Goal: Task Accomplishment & Management: Manage account settings

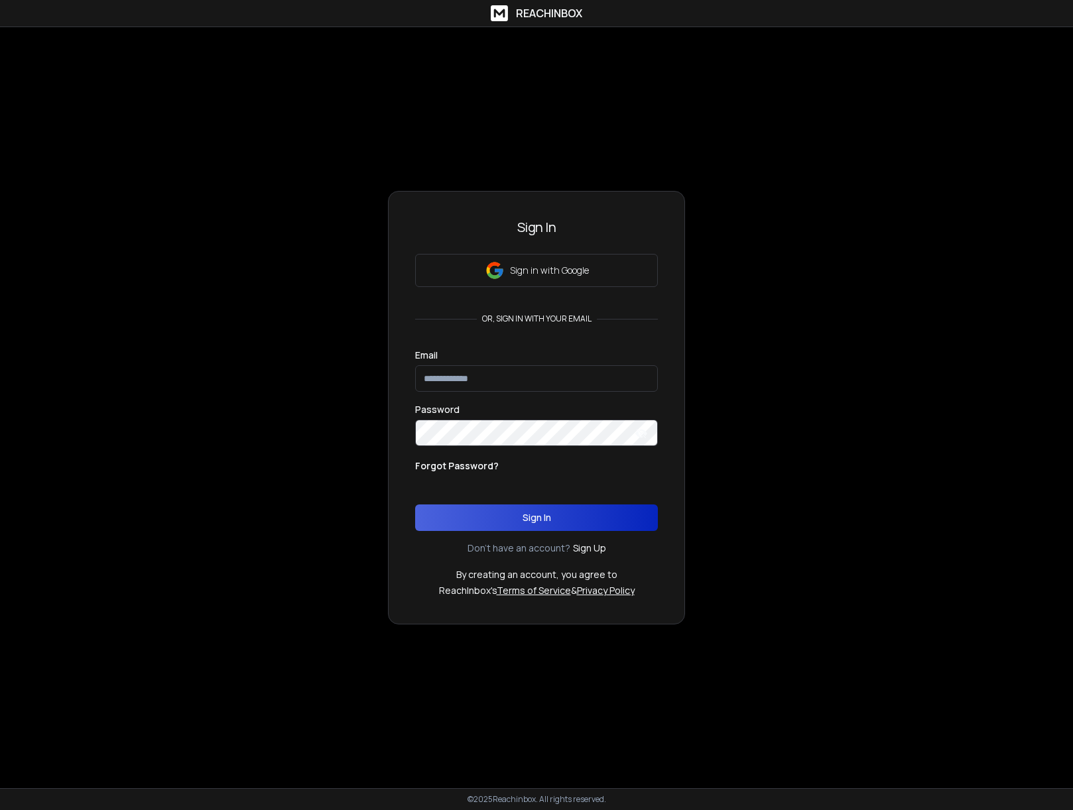
click at [577, 88] on button "Later" at bounding box center [579, 85] width 60 height 33
type input "**********"
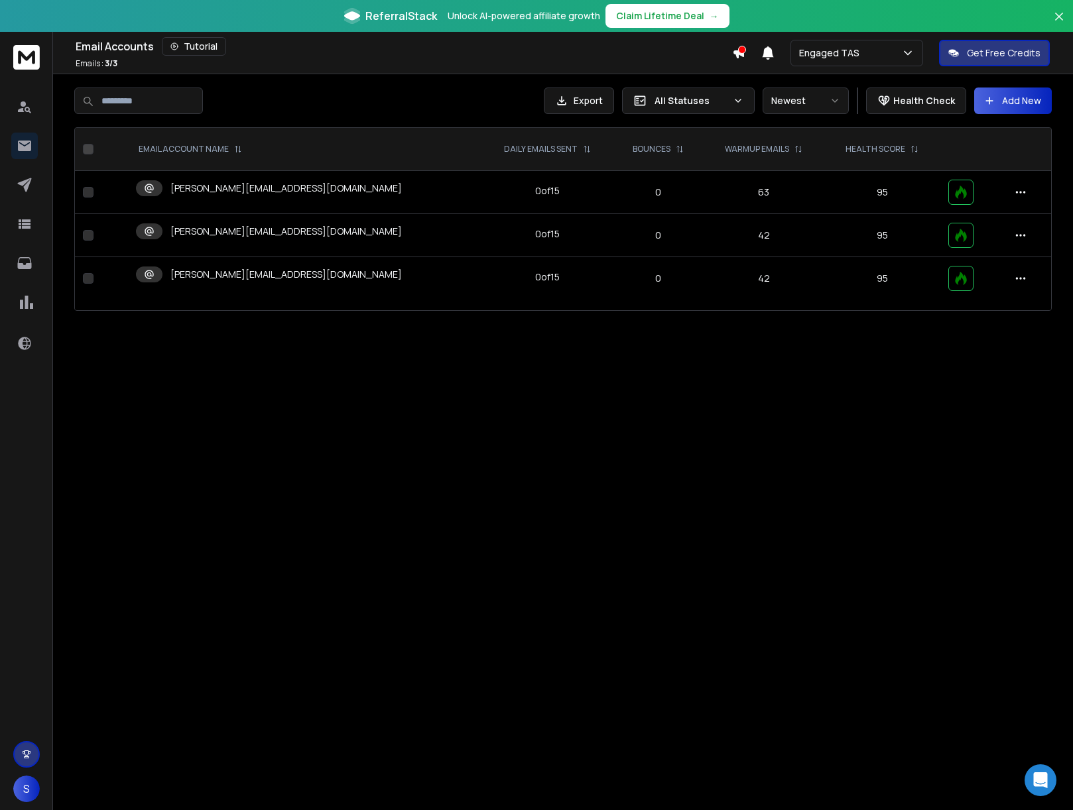
click at [954, 194] on icon at bounding box center [960, 192] width 13 height 13
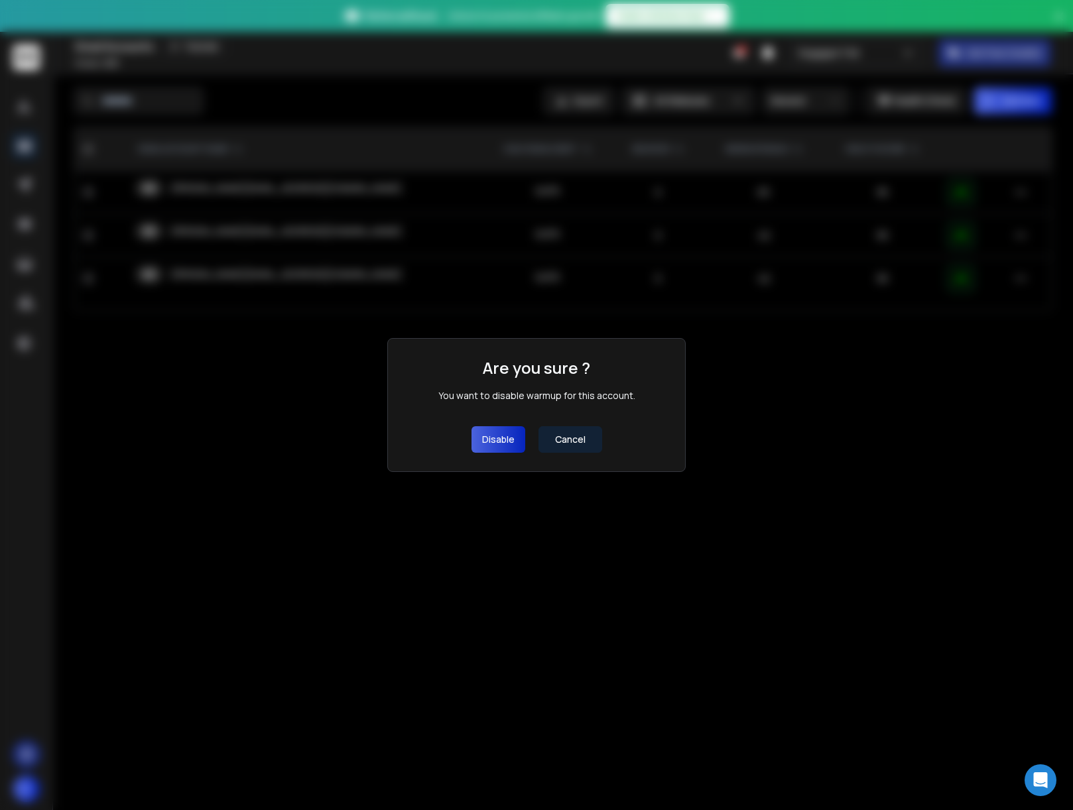
click at [567, 441] on button "Cancel" at bounding box center [570, 439] width 64 height 27
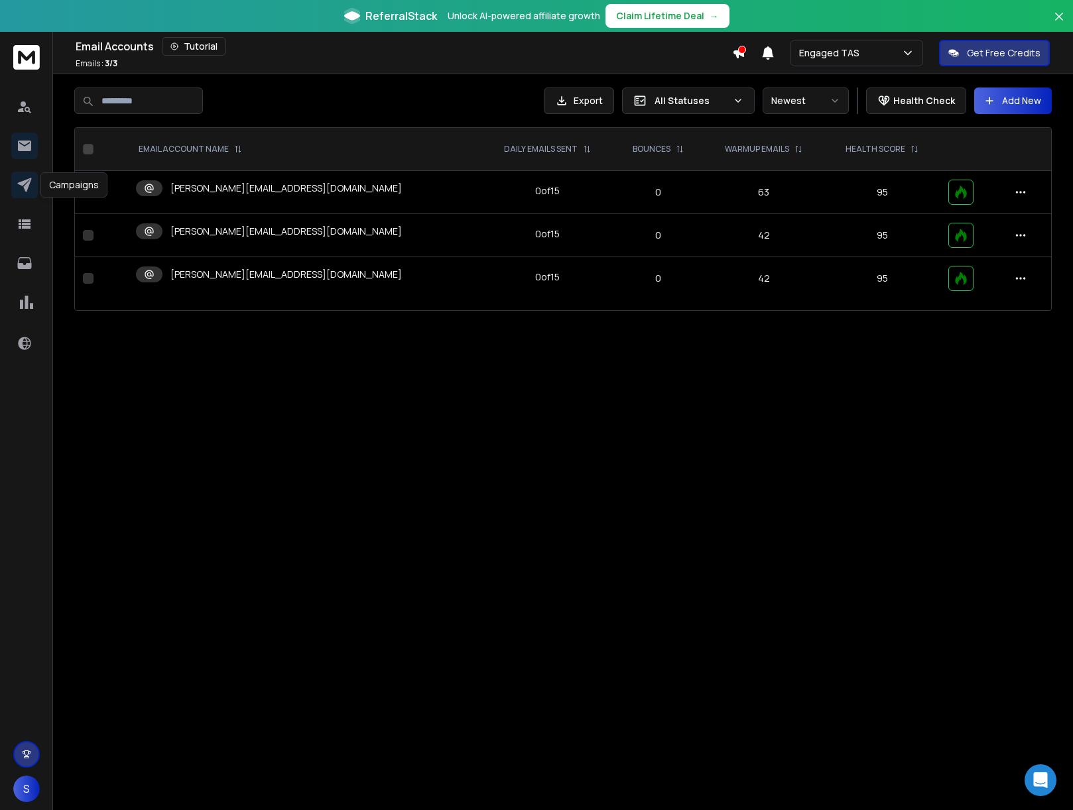
click at [27, 189] on icon at bounding box center [24, 185] width 14 height 14
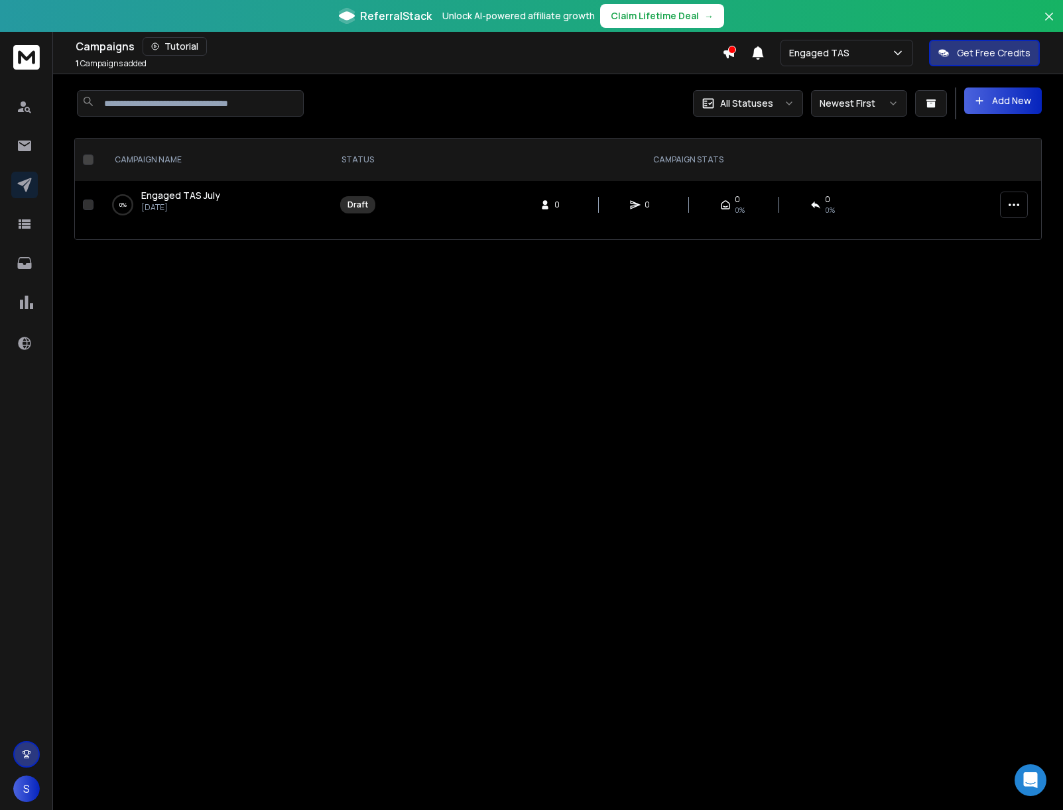
click at [1018, 204] on icon "button" at bounding box center [1013, 204] width 13 height 13
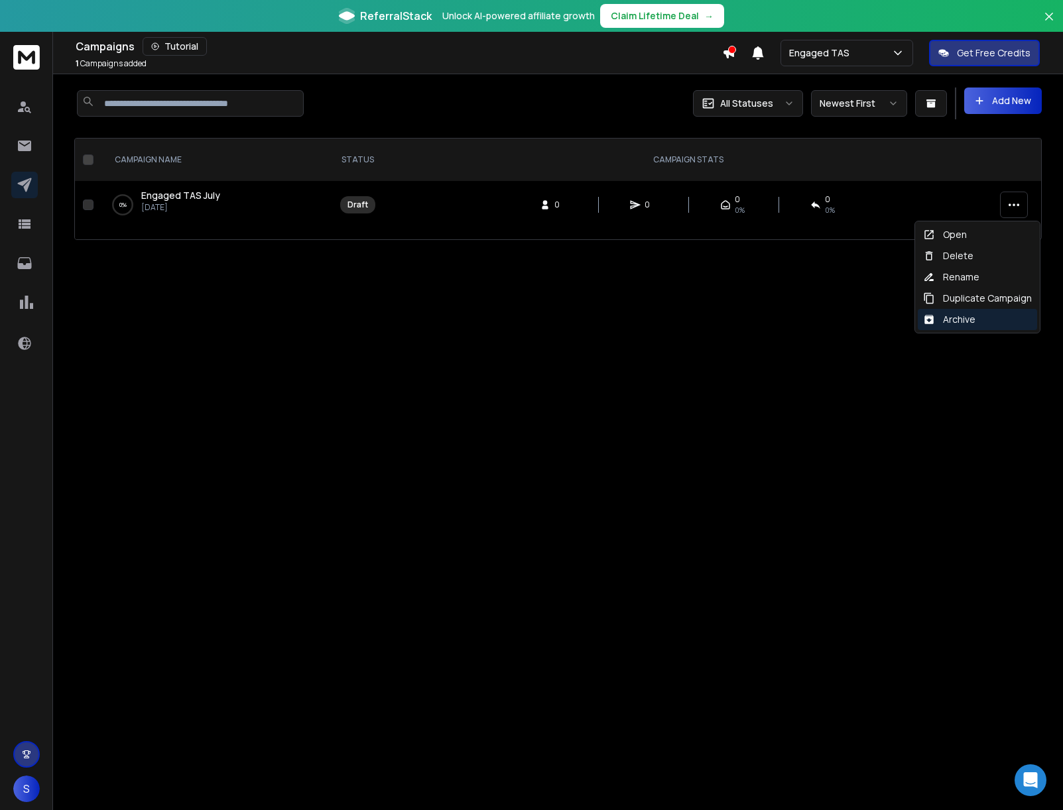
click at [541, 353] on div "Campaigns 1 Campaigns Added All Statuses Newest First Add New CAMPAIGN NAME STA…" at bounding box center [557, 493] width 967 height 810
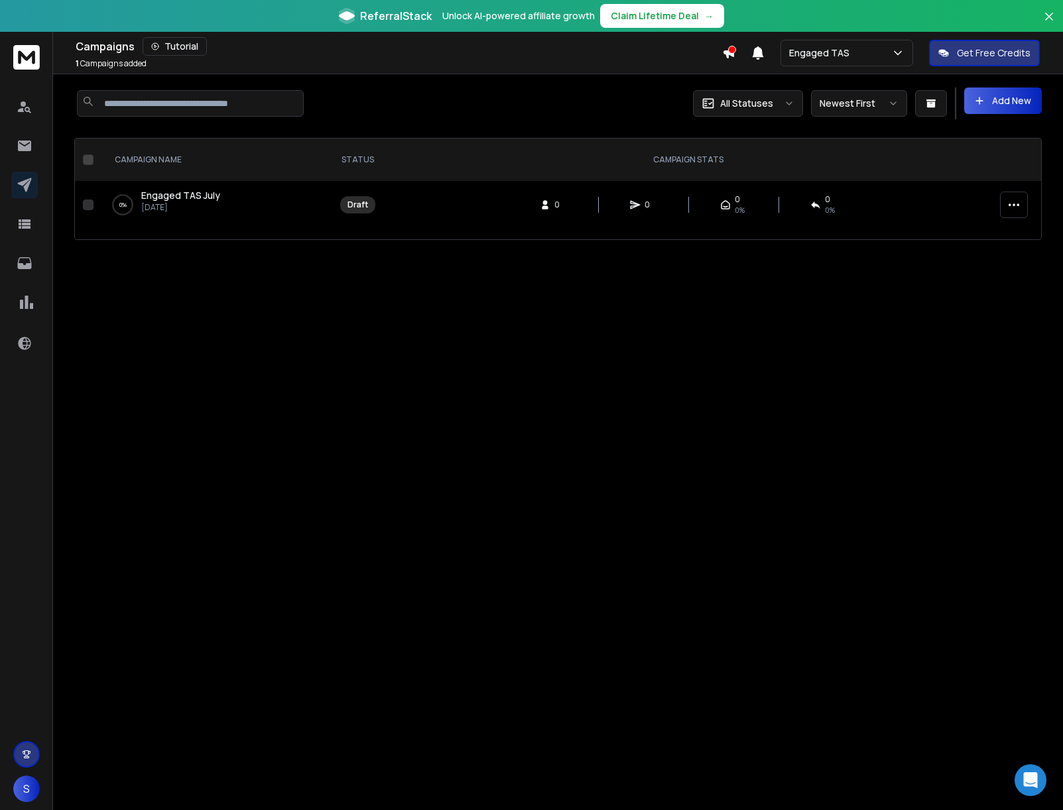
click at [1009, 204] on icon "button" at bounding box center [1013, 205] width 11 height 3
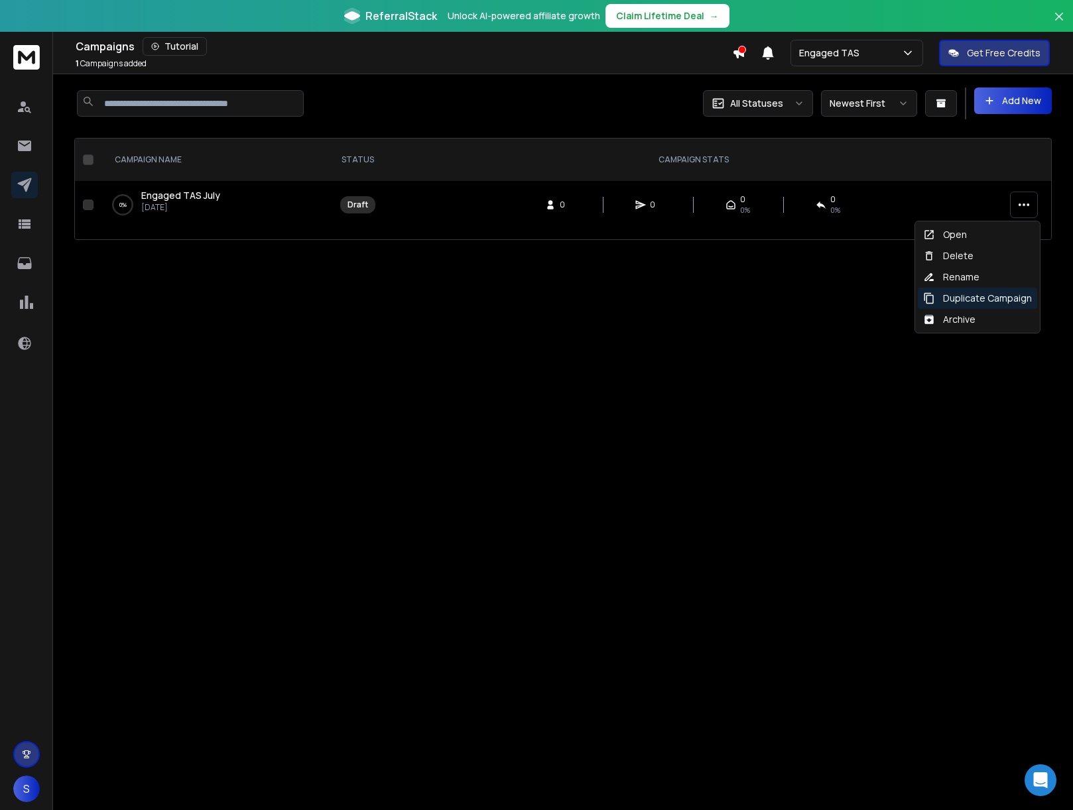
click at [683, 300] on div "Campaigns 1 Campaigns Added All Statuses Newest First Add New CAMPAIGN NAME STA…" at bounding box center [562, 493] width 977 height 810
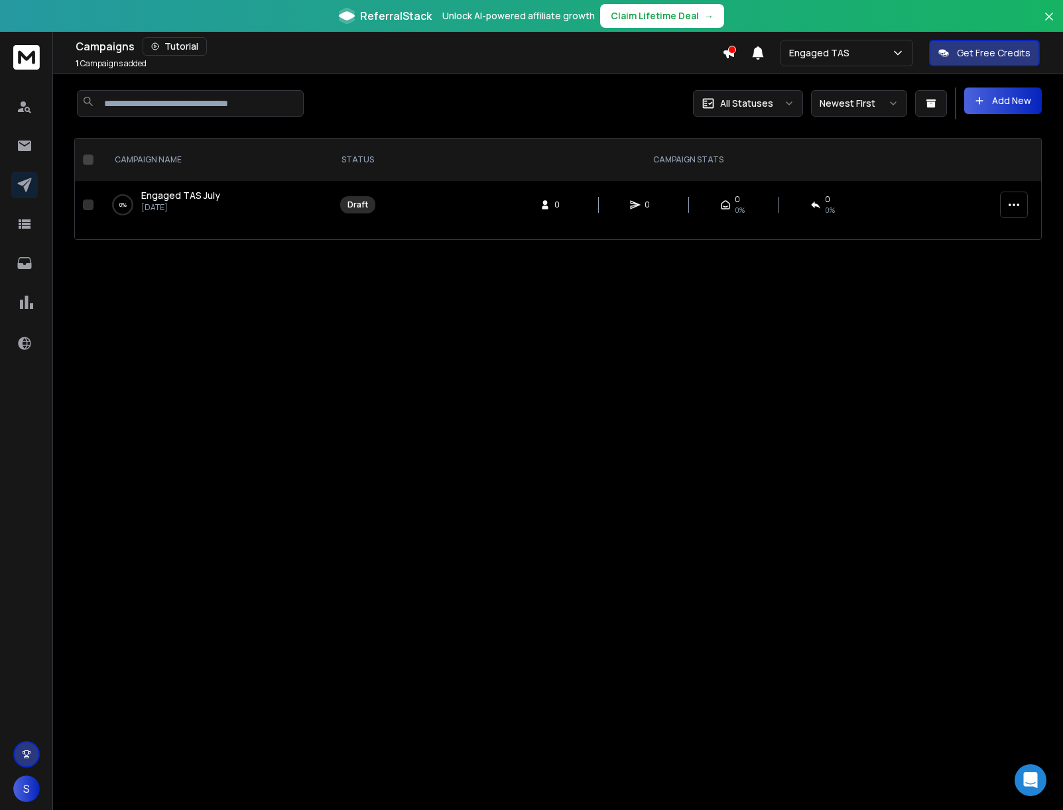
click at [191, 200] on span "Engaged TAS July" at bounding box center [180, 195] width 79 height 13
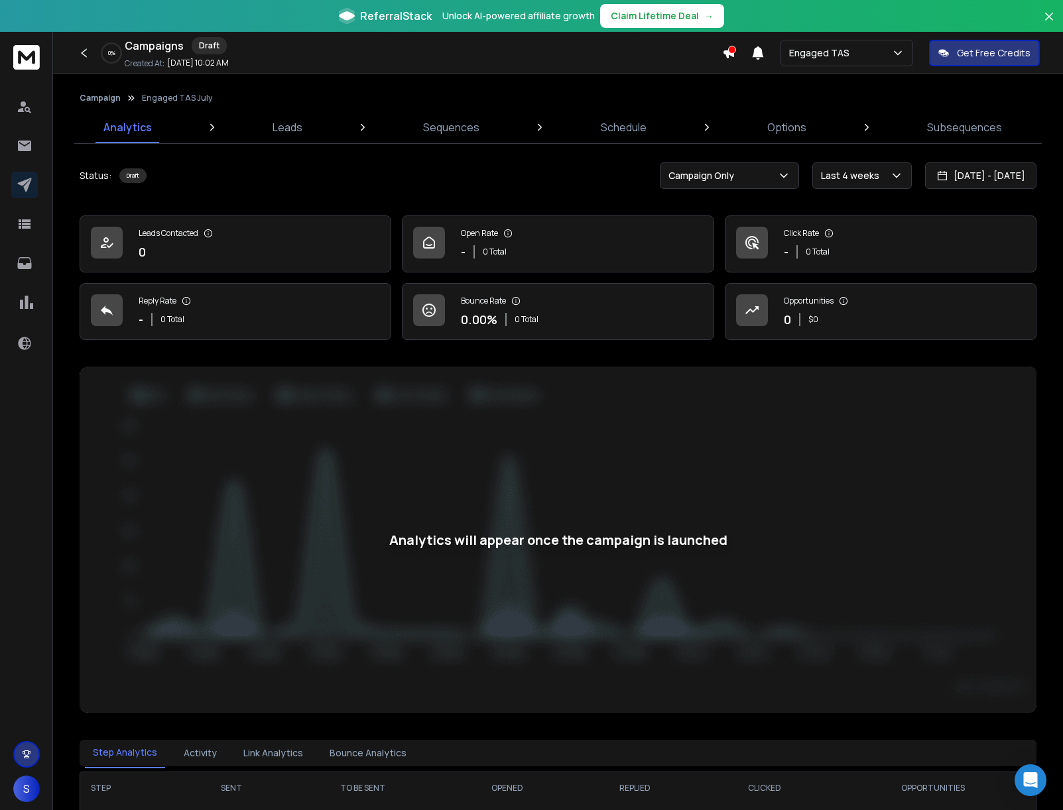
click at [286, 176] on div "Status: Draft Campaign Only Last 4 weeks [DATE] - [DATE]" at bounding box center [558, 175] width 957 height 27
click at [971, 128] on p "Subsequences" at bounding box center [964, 127] width 75 height 16
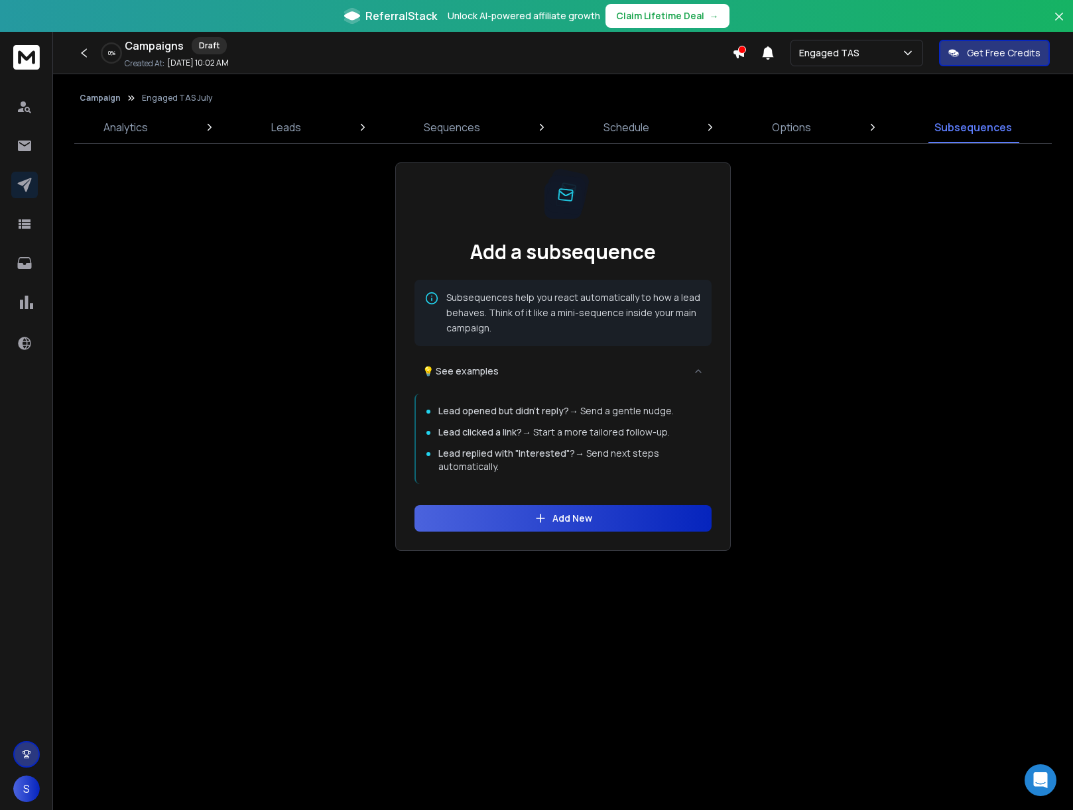
click at [884, 216] on div "Add a subsequence Subsequences help you react automatically to how a lead behav…" at bounding box center [563, 356] width 966 height 388
click at [447, 126] on p "Sequences" at bounding box center [452, 127] width 56 height 16
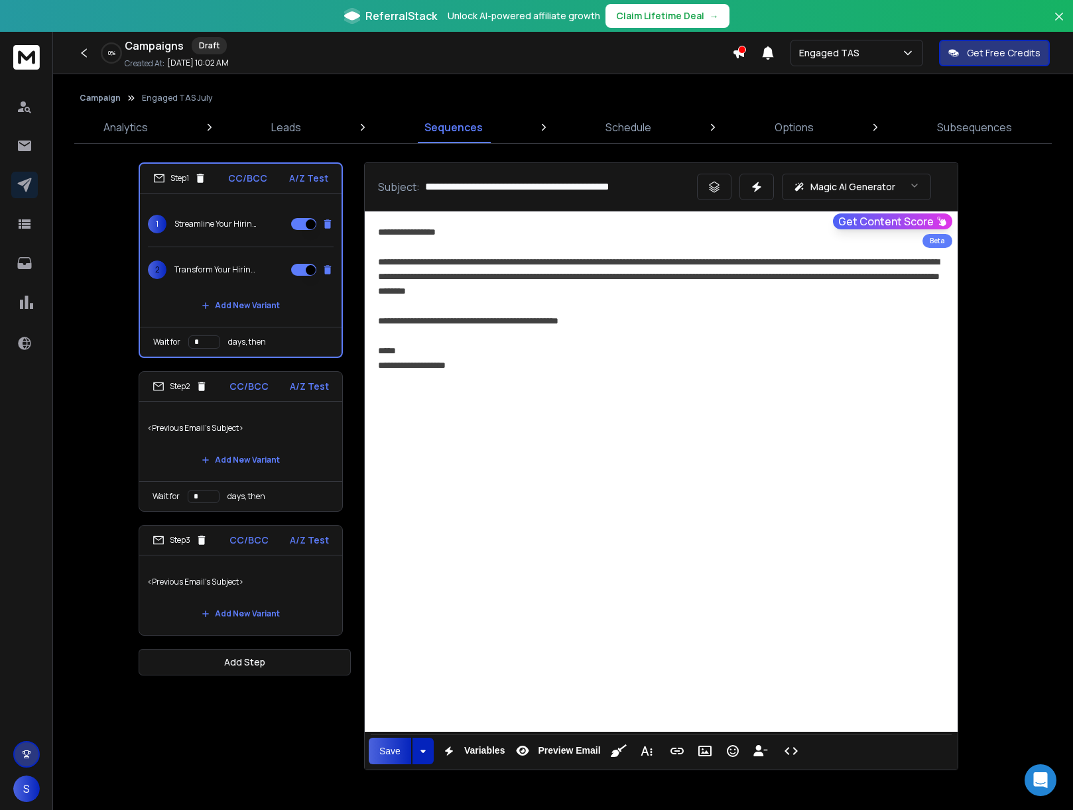
click at [576, 353] on div "*****" at bounding box center [661, 350] width 566 height 15
click at [632, 131] on p "Schedule" at bounding box center [628, 127] width 46 height 16
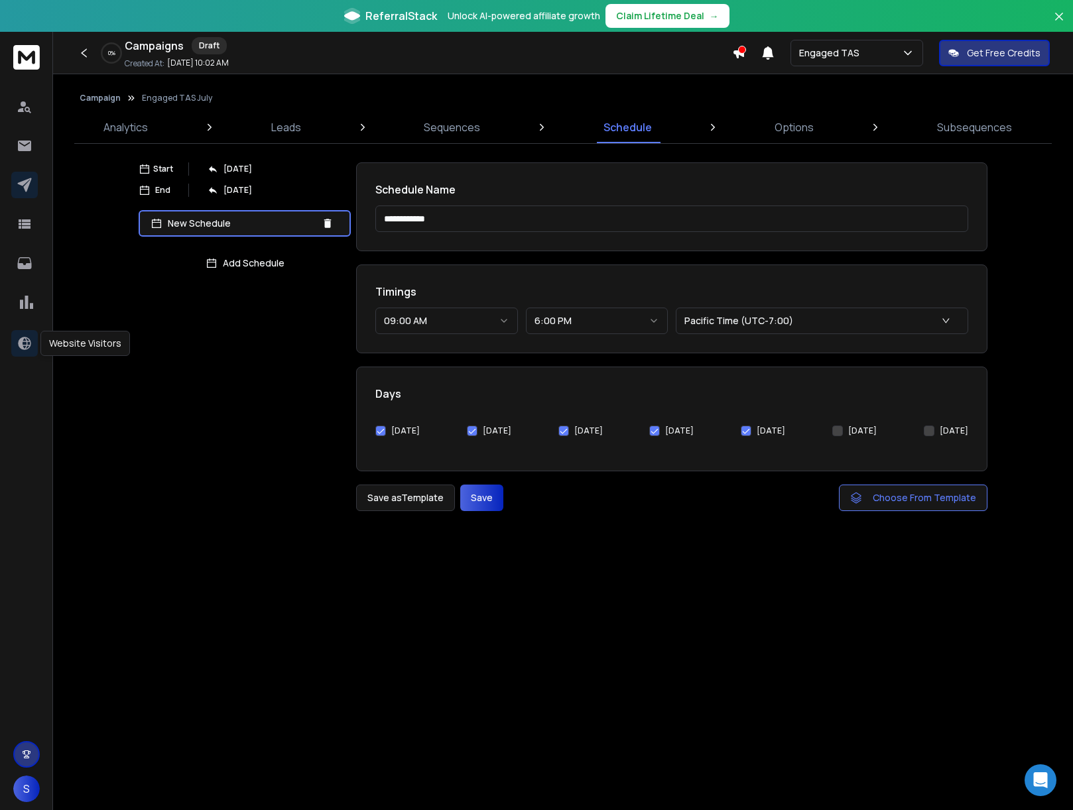
click at [28, 341] on icon at bounding box center [25, 343] width 16 height 16
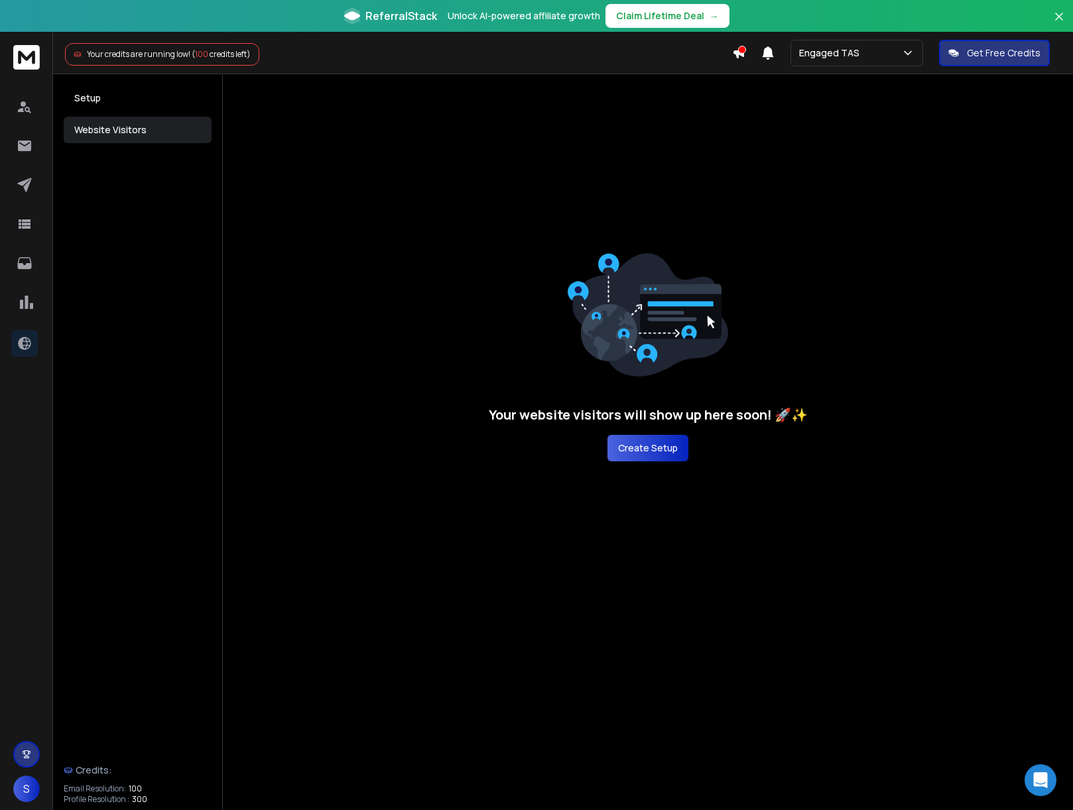
click at [642, 449] on button "Create Setup" at bounding box center [647, 448] width 81 height 27
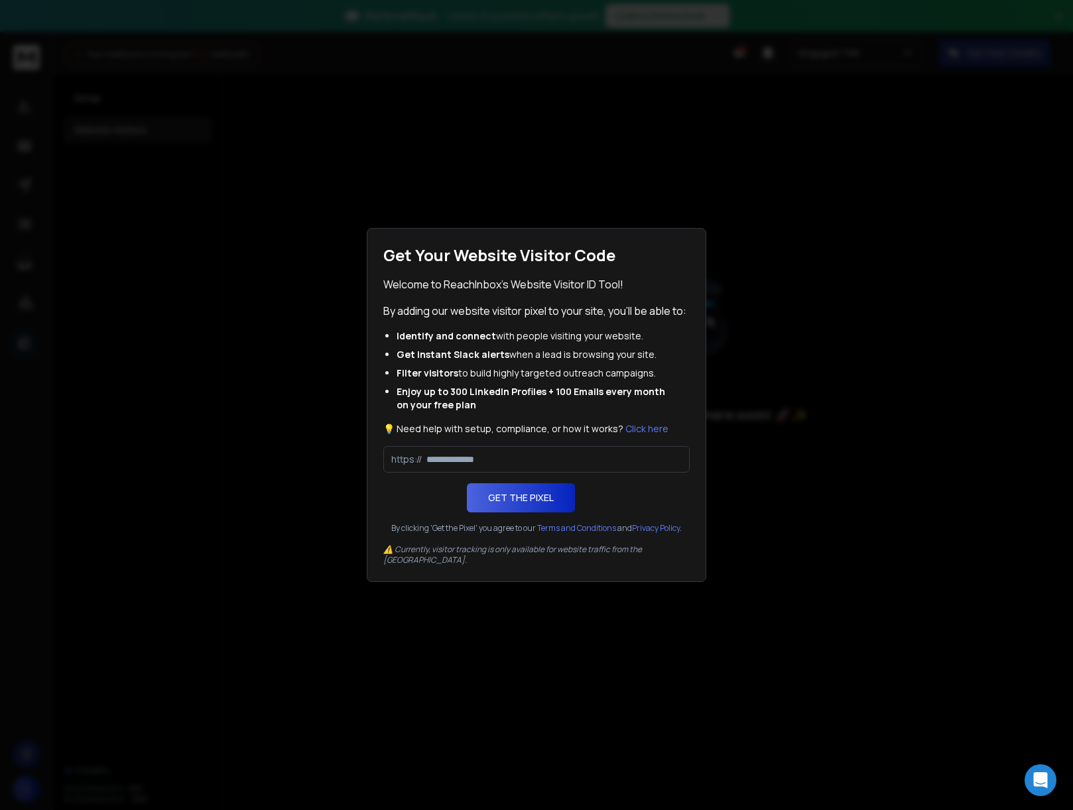
click at [504, 463] on input "text" at bounding box center [536, 459] width 306 height 27
click at [447, 467] on input "text" at bounding box center [536, 459] width 306 height 27
paste input "**********"
drag, startPoint x: 542, startPoint y: 467, endPoint x: 342, endPoint y: 467, distance: 200.2
click at [383, 467] on input "**********" at bounding box center [536, 459] width 306 height 27
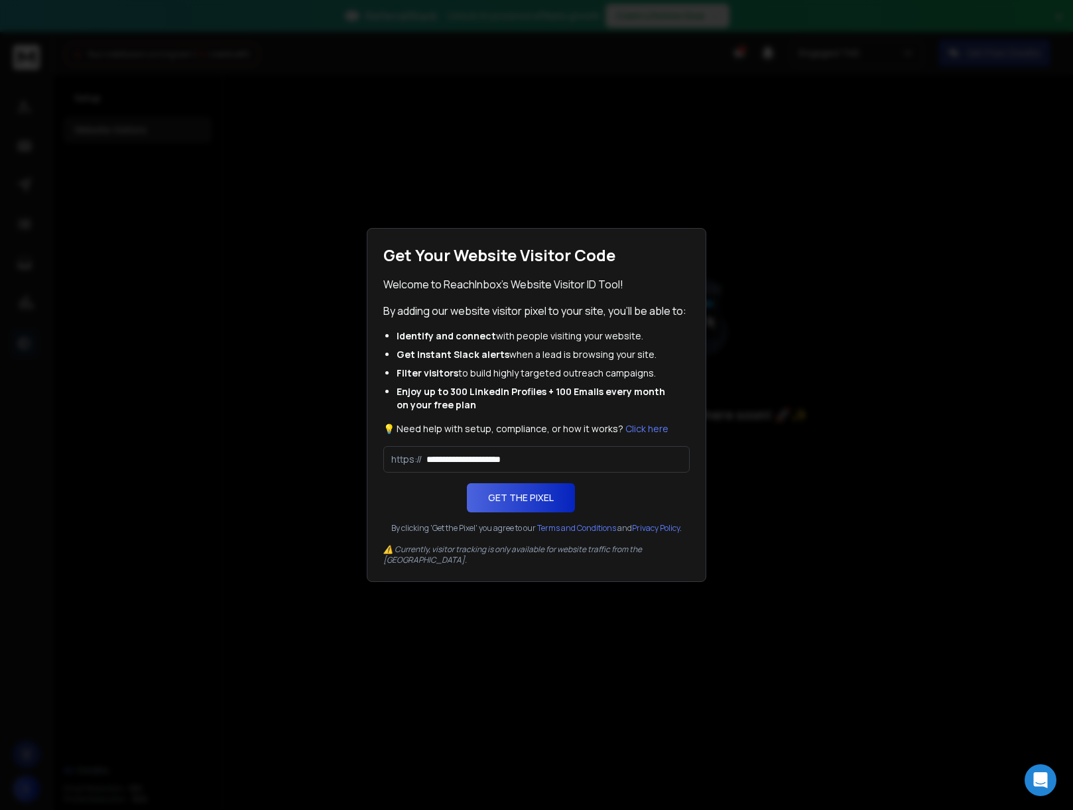
paste input "text"
click at [457, 471] on input "**********" at bounding box center [536, 459] width 306 height 27
type input "**********"
click at [524, 506] on button "Get the Pixel" at bounding box center [521, 497] width 108 height 29
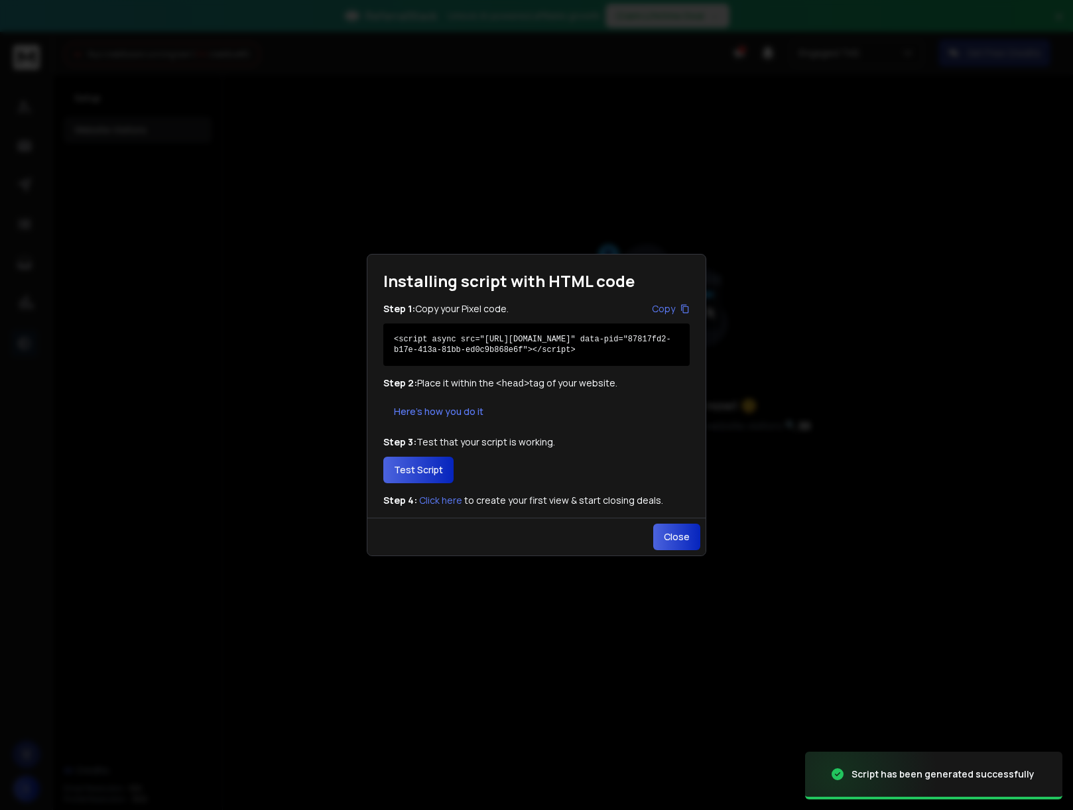
click at [668, 302] on button "Copy" at bounding box center [671, 308] width 38 height 13
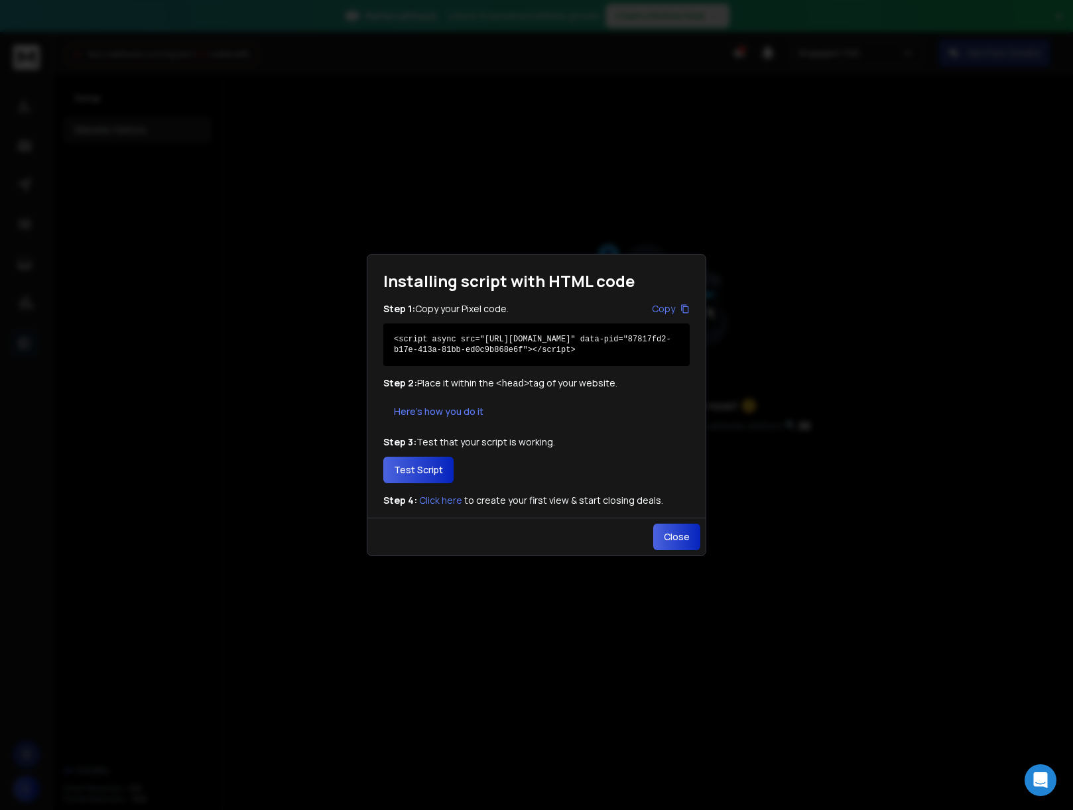
click at [410, 483] on button "Test Script" at bounding box center [418, 470] width 70 height 27
click at [681, 549] on button "Close" at bounding box center [676, 537] width 47 height 27
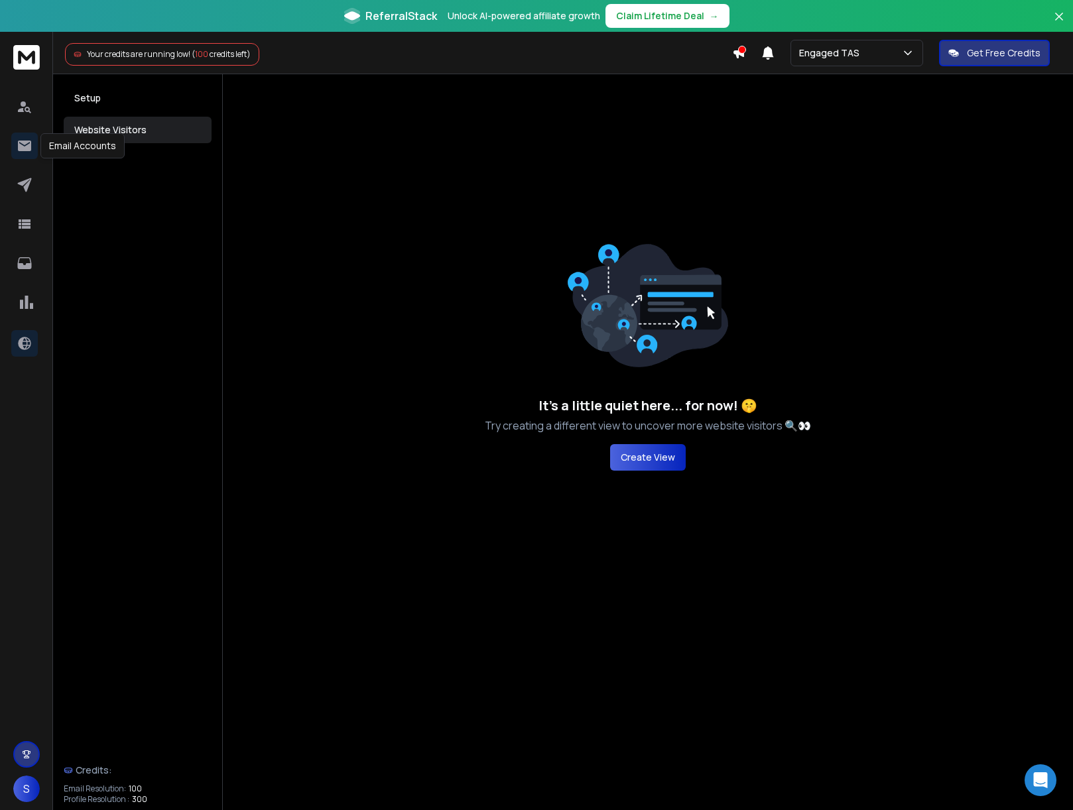
click at [25, 147] on icon at bounding box center [24, 146] width 13 height 11
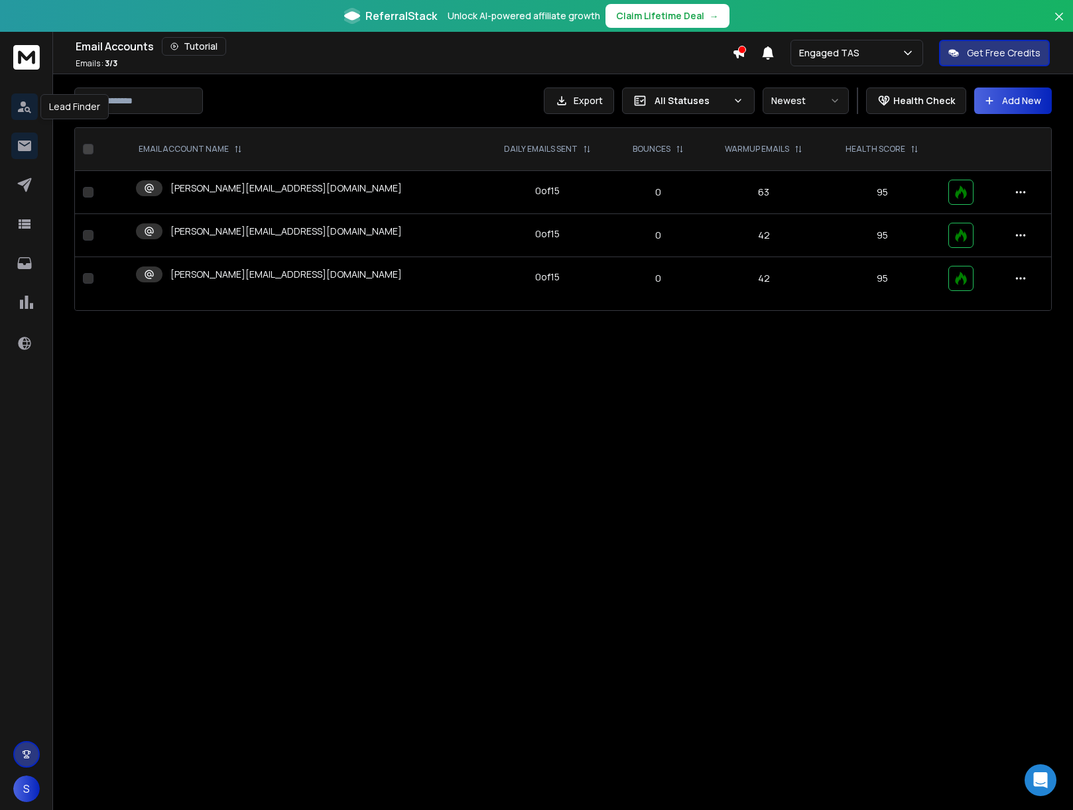
click at [25, 109] on icon at bounding box center [24, 110] width 13 height 7
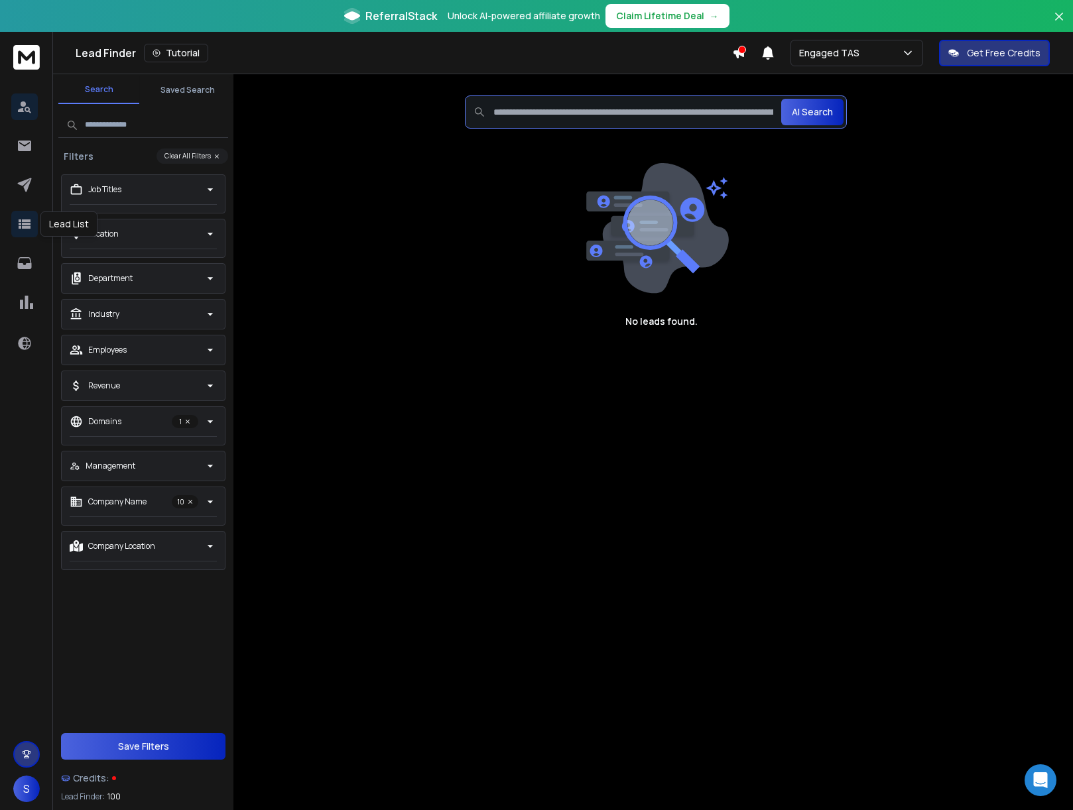
click at [25, 225] on icon at bounding box center [25, 223] width 12 height 9
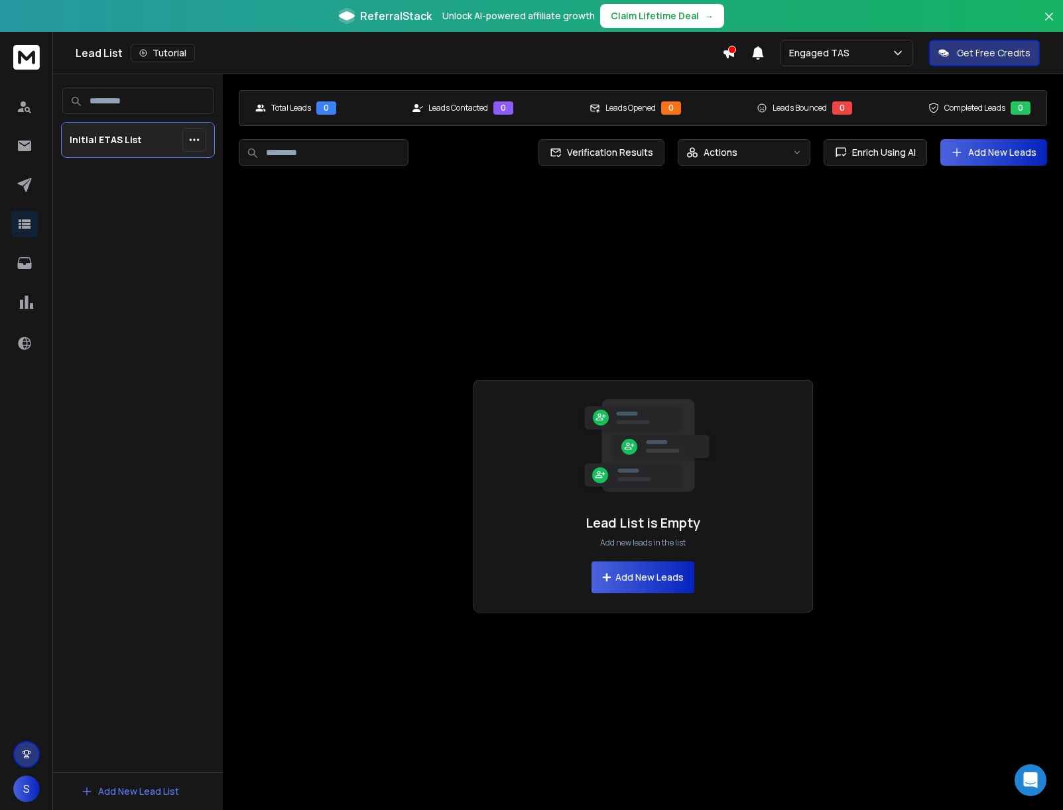
click at [980, 154] on link "Add New Leads" at bounding box center [994, 152] width 86 height 13
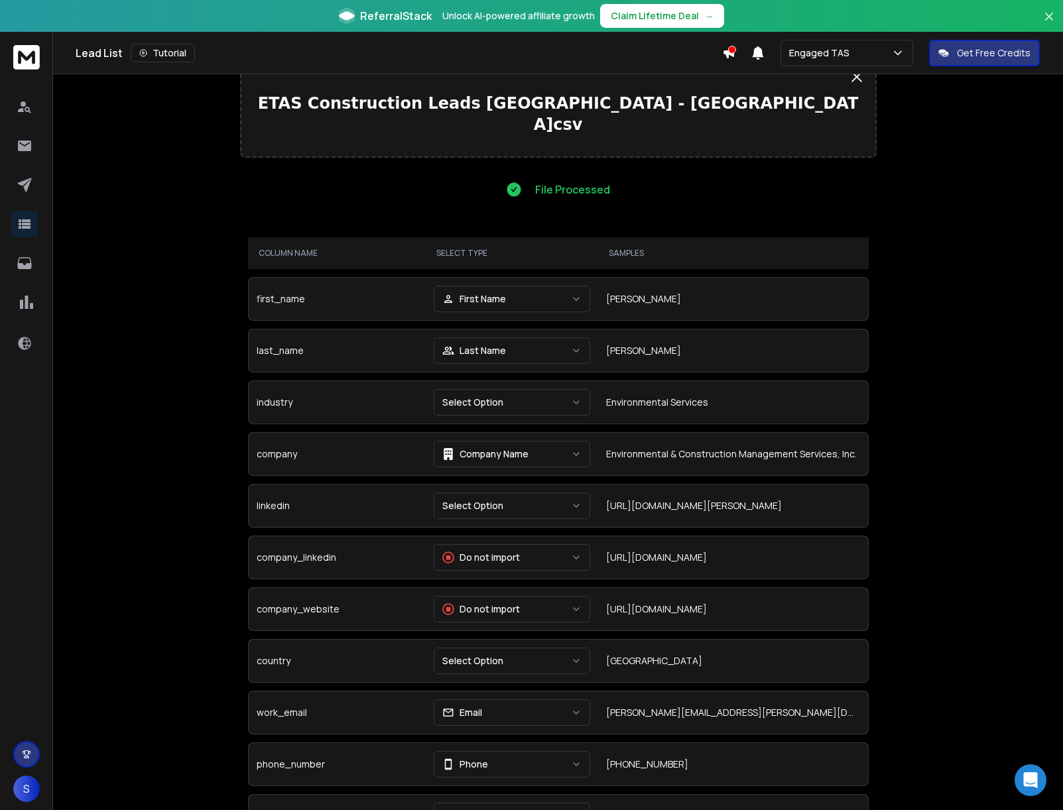
scroll to position [159, 0]
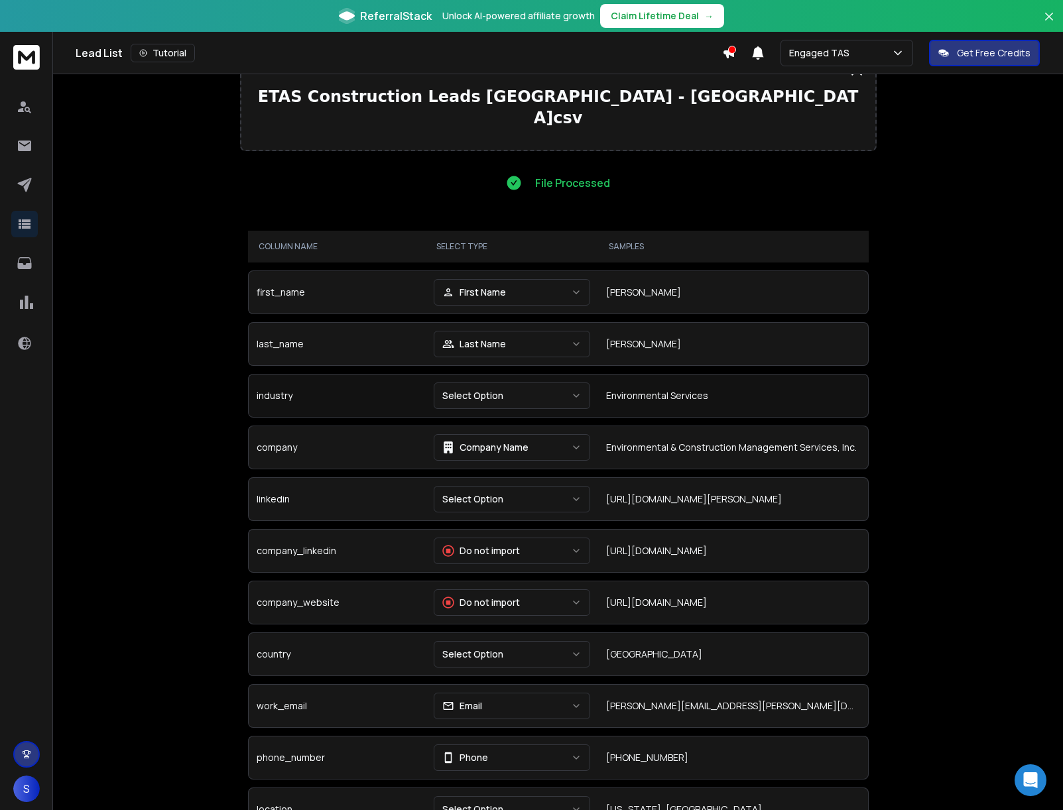
click at [505, 382] on button "Select Option" at bounding box center [512, 395] width 156 height 27
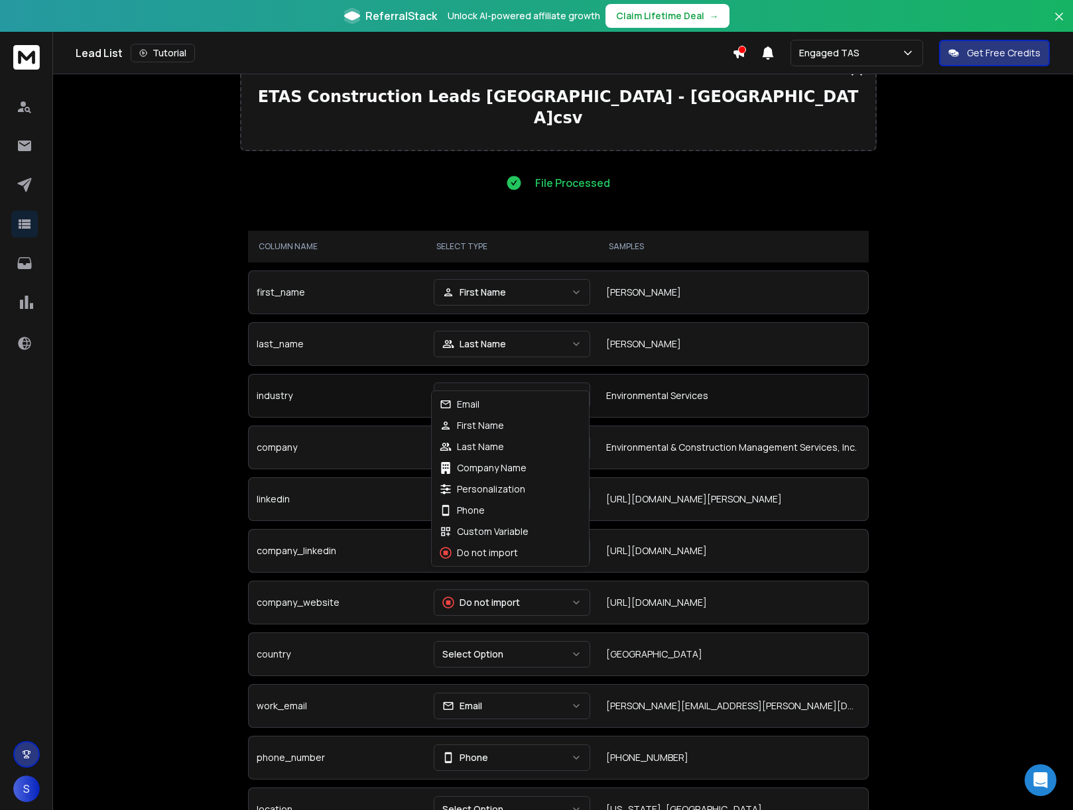
click at [770, 378] on td "Environmental Services" at bounding box center [733, 396] width 270 height 44
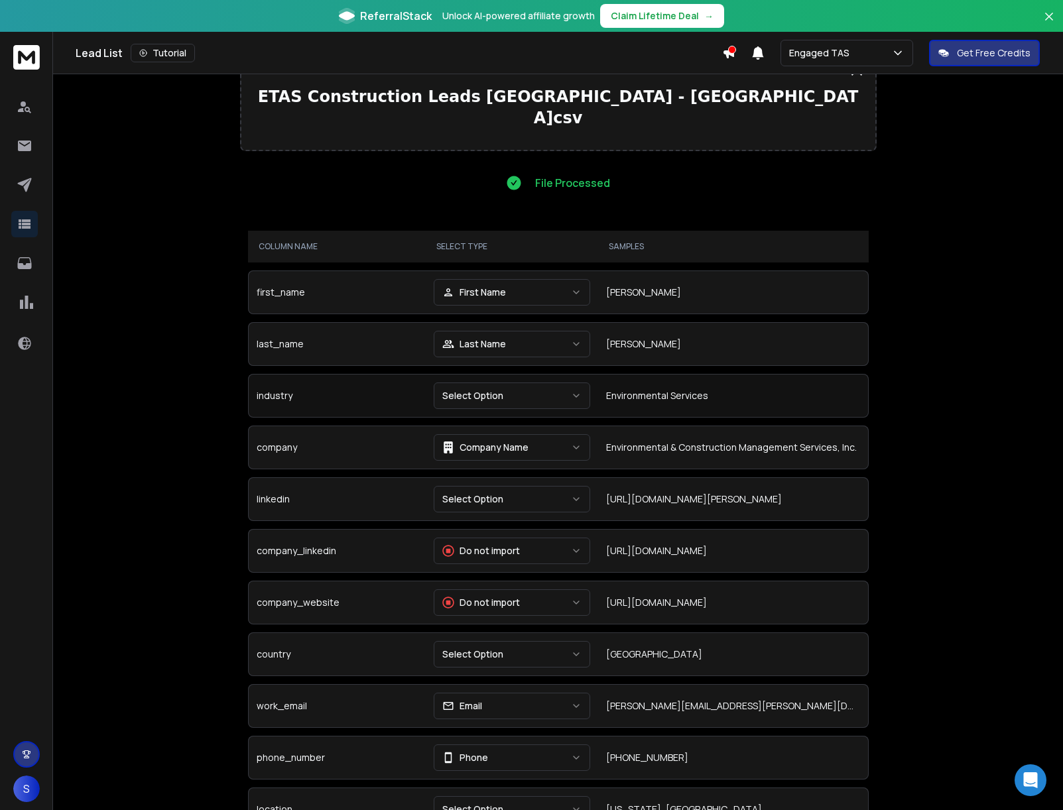
click at [516, 382] on button "Select Option" at bounding box center [512, 395] width 156 height 27
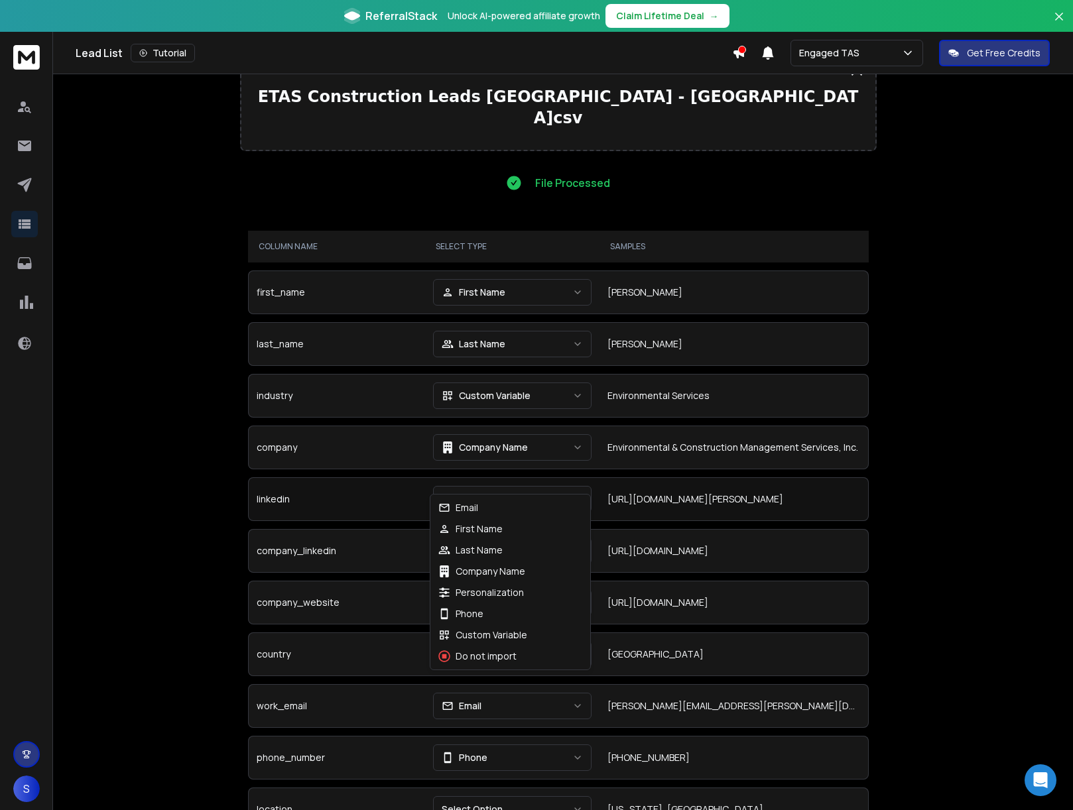
click at [527, 486] on button "Select Option" at bounding box center [512, 499] width 158 height 27
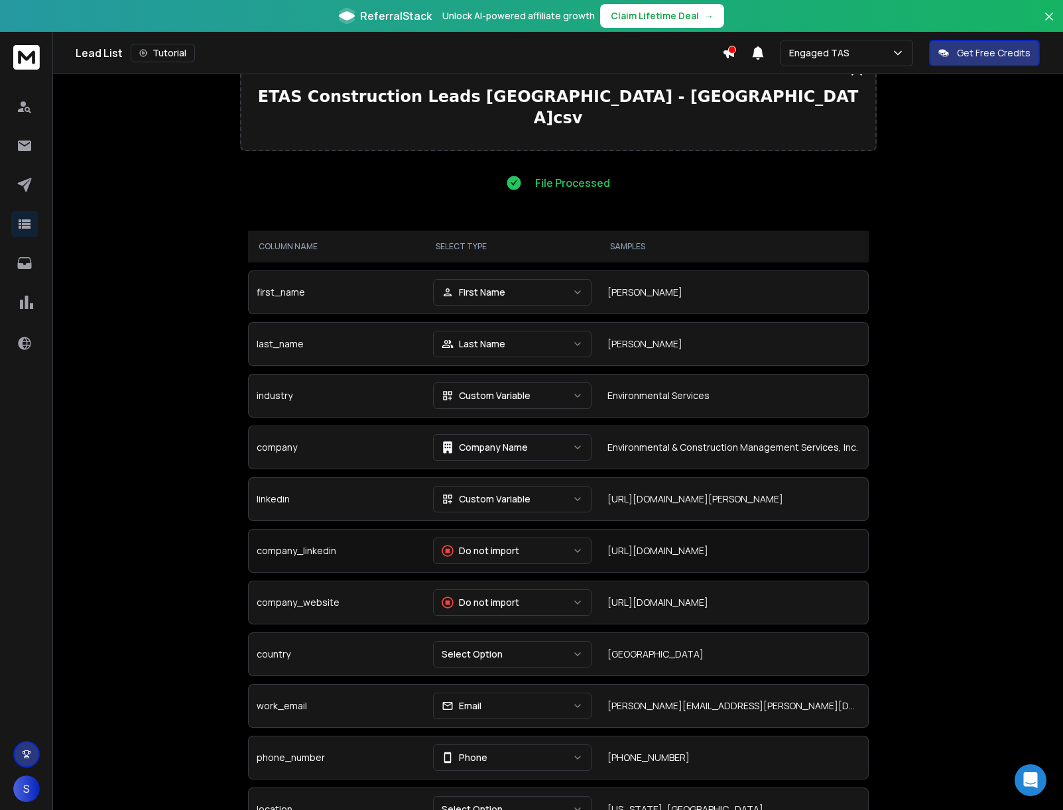
click at [497, 544] on div "Do not import" at bounding box center [480, 550] width 78 height 13
click at [491, 596] on div "Do not import" at bounding box center [480, 602] width 78 height 13
click at [512, 596] on div "Do not import" at bounding box center [480, 602] width 78 height 13
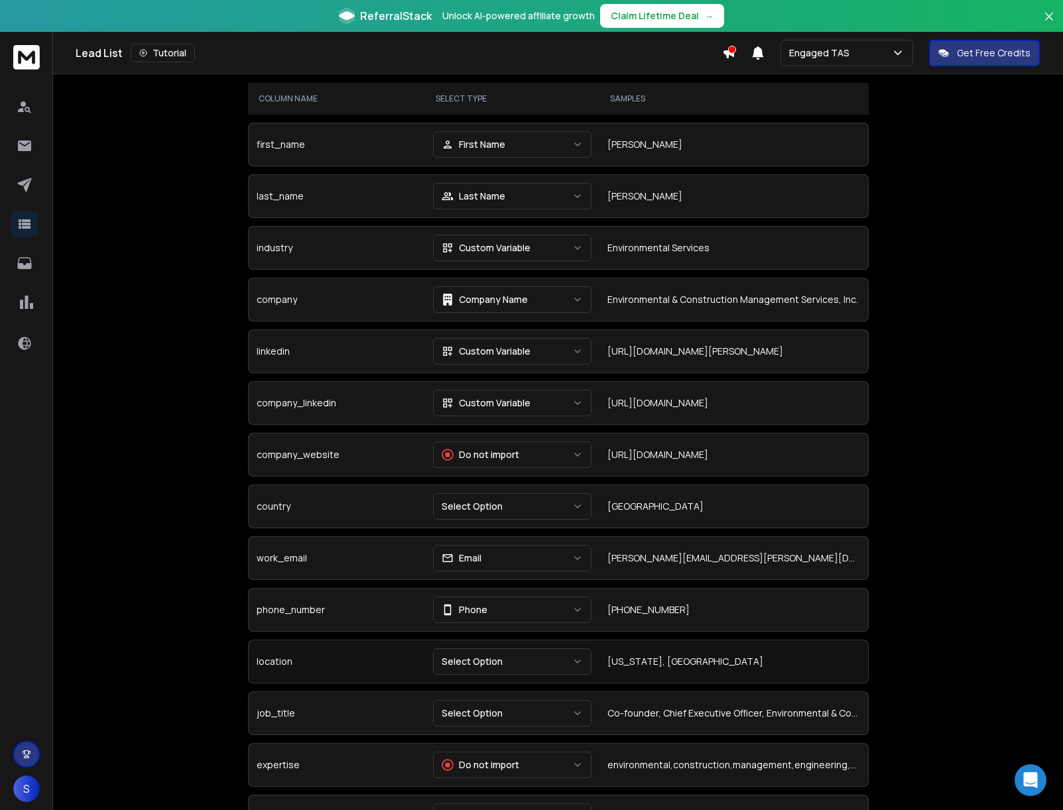
scroll to position [318, 0]
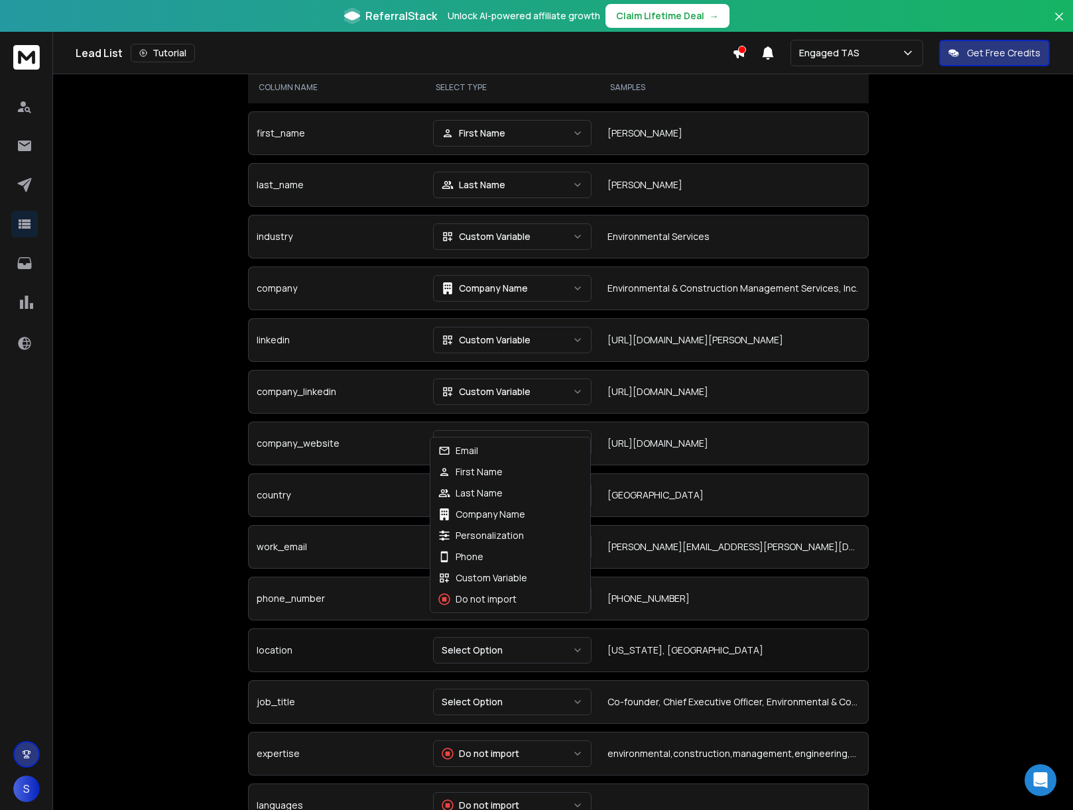
click at [484, 637] on button "Select Option" at bounding box center [512, 650] width 158 height 27
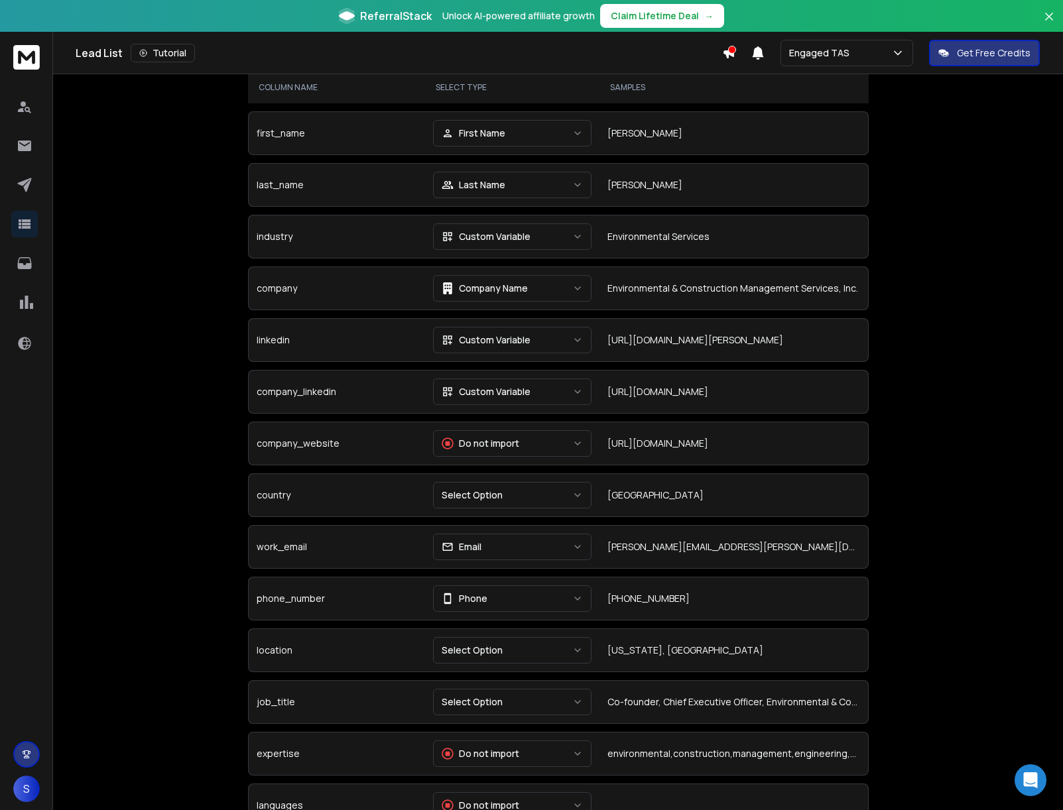
click at [937, 551] on div "Add New Leads to Lead List Add Leads in Bulk See Sample CSV file ETAS Construct…" at bounding box center [531, 676] width 1063 height 1925
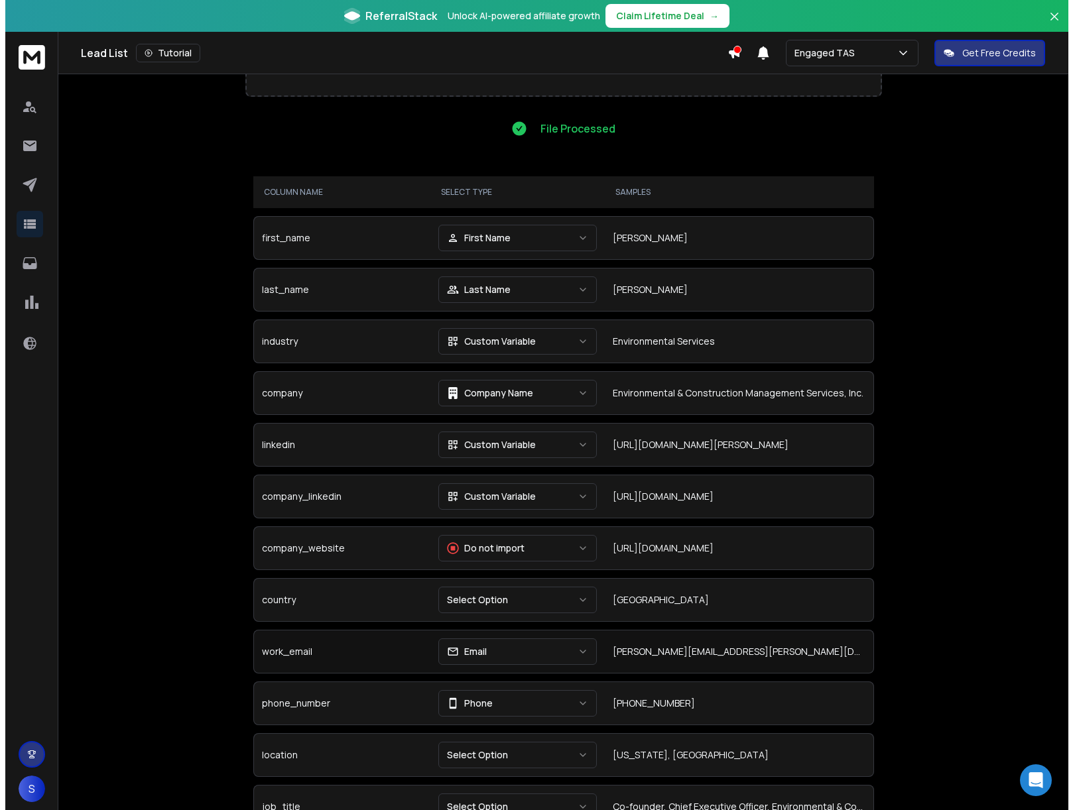
scroll to position [0, 0]
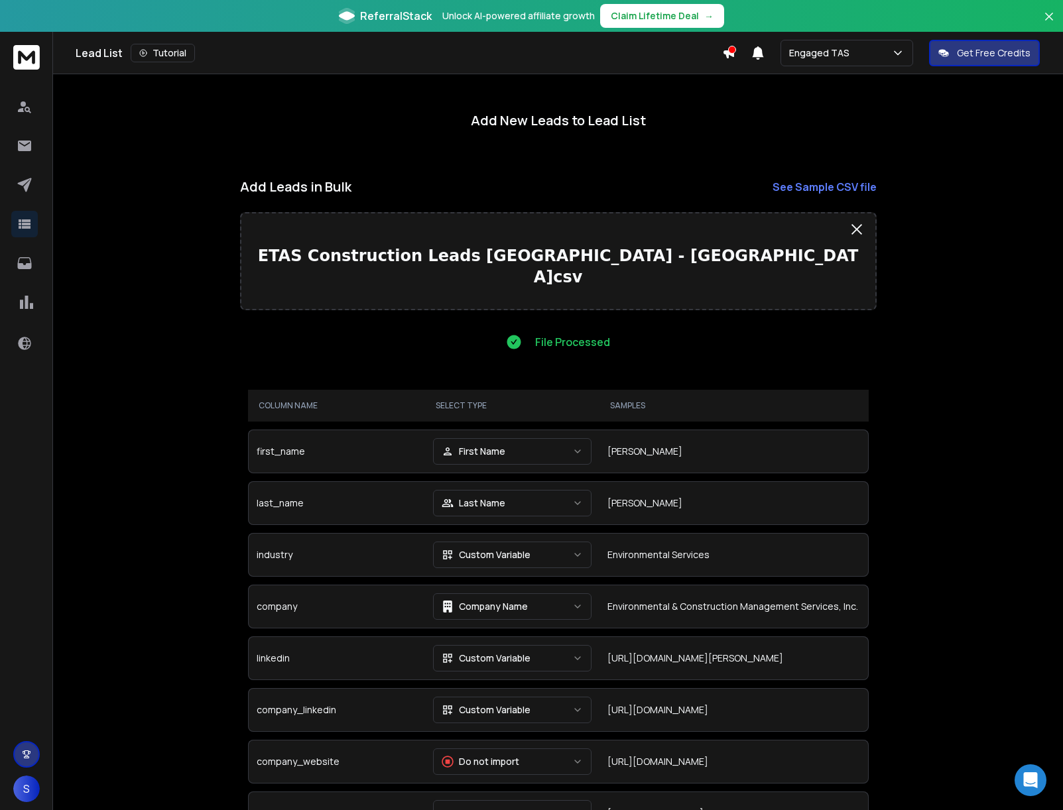
click at [825, 191] on strong "See Sample CSV file" at bounding box center [824, 187] width 104 height 15
click at [25, 63] on icon at bounding box center [26, 57] width 27 height 25
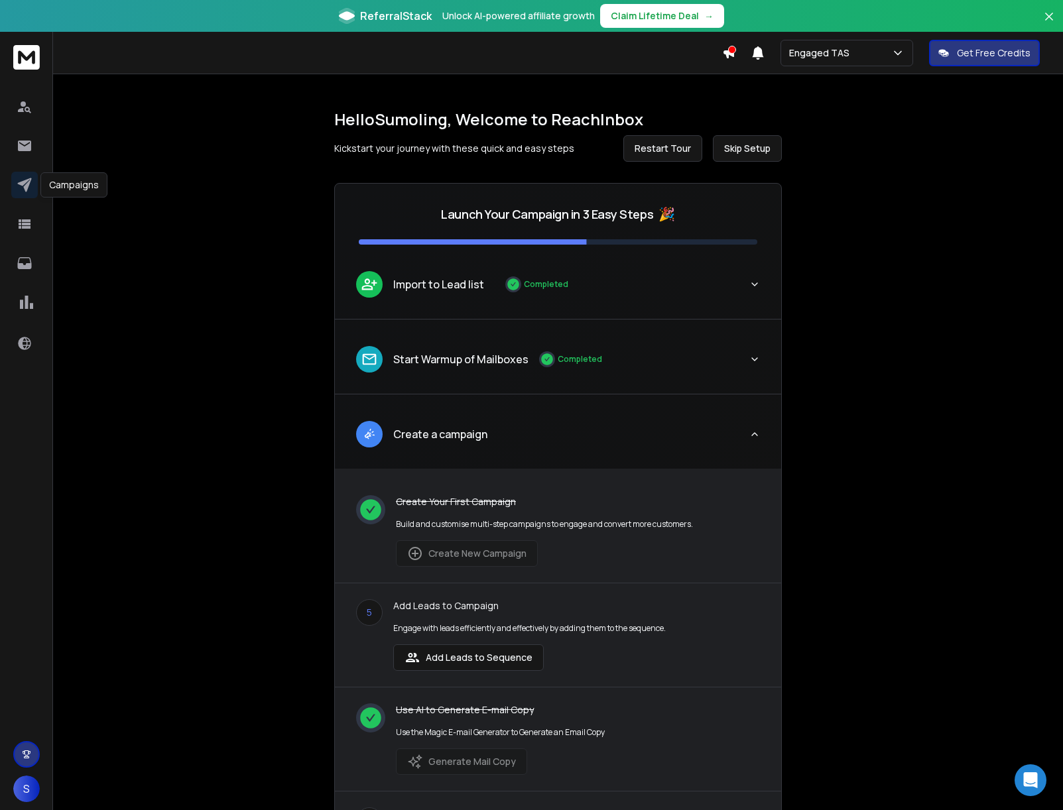
click at [27, 184] on icon at bounding box center [24, 185] width 14 height 14
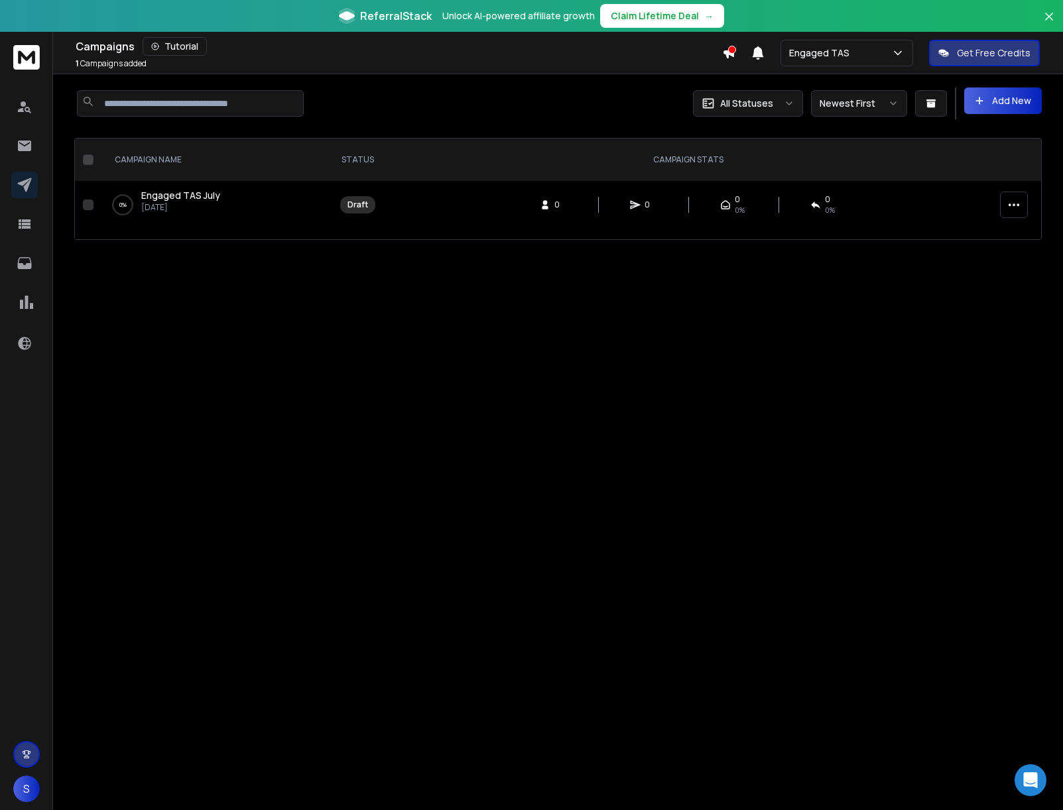
click at [1001, 105] on button "Add New" at bounding box center [1003, 101] width 78 height 27
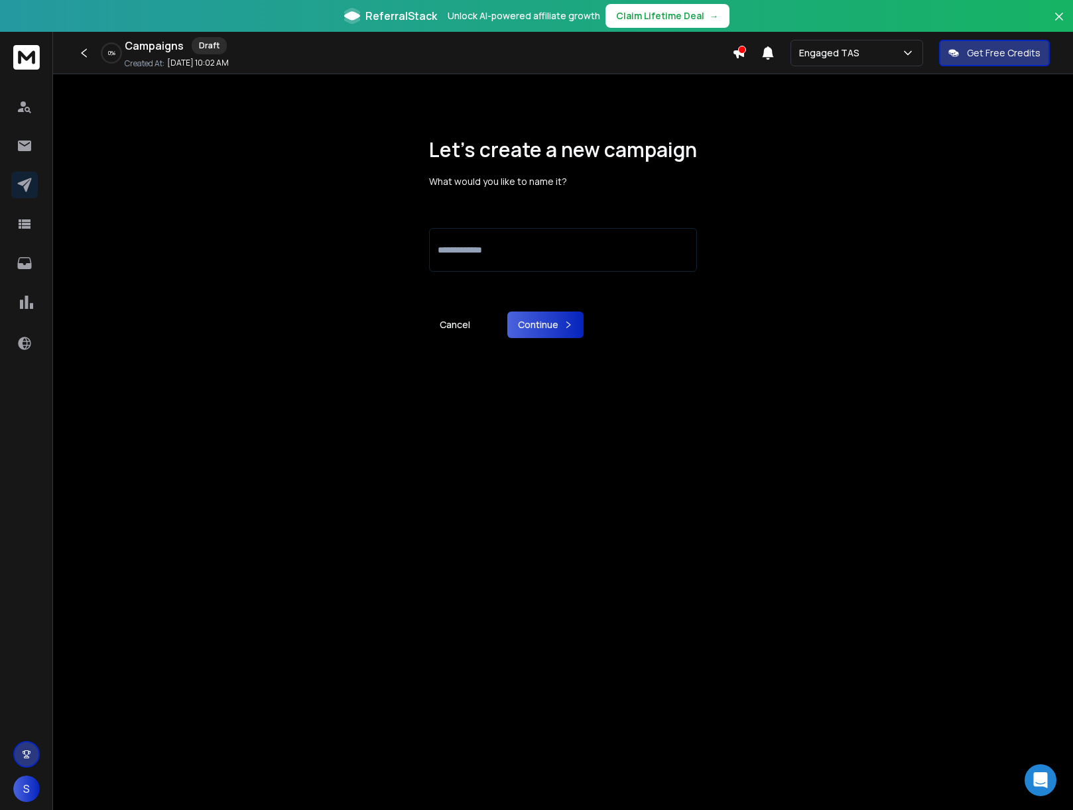
click at [463, 327] on link "Cancel" at bounding box center [455, 325] width 52 height 27
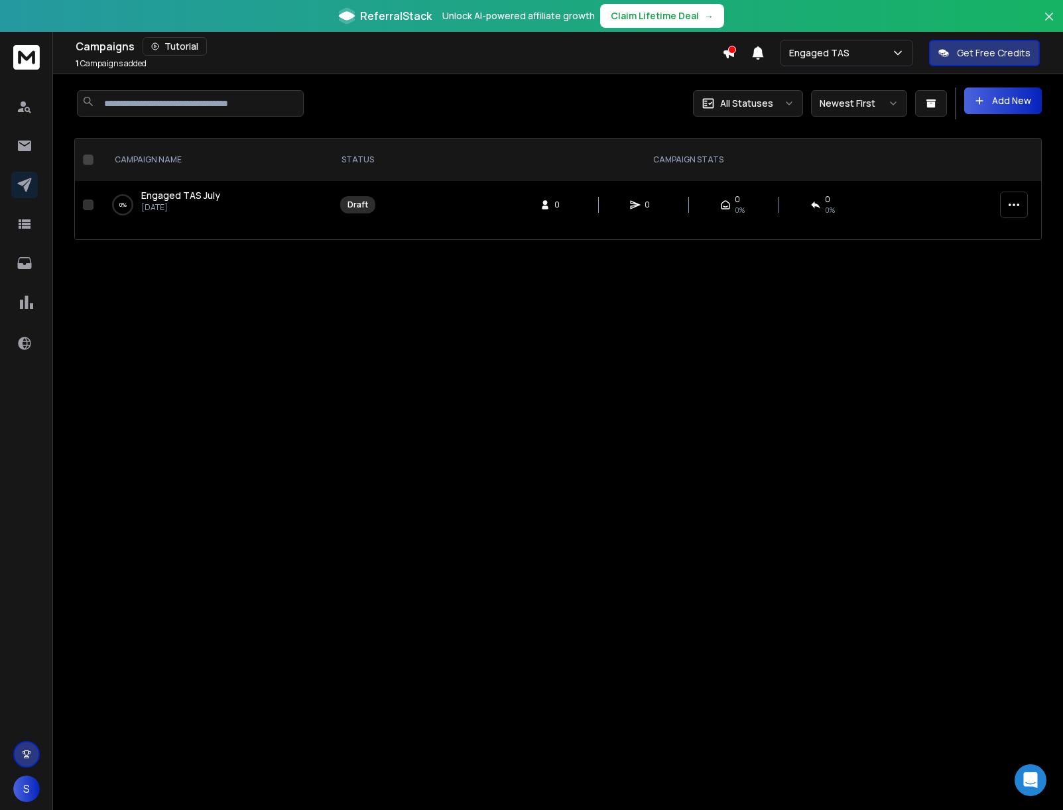
click at [89, 207] on button "button" at bounding box center [88, 205] width 11 height 11
click at [1023, 206] on button "button" at bounding box center [1014, 205] width 28 height 27
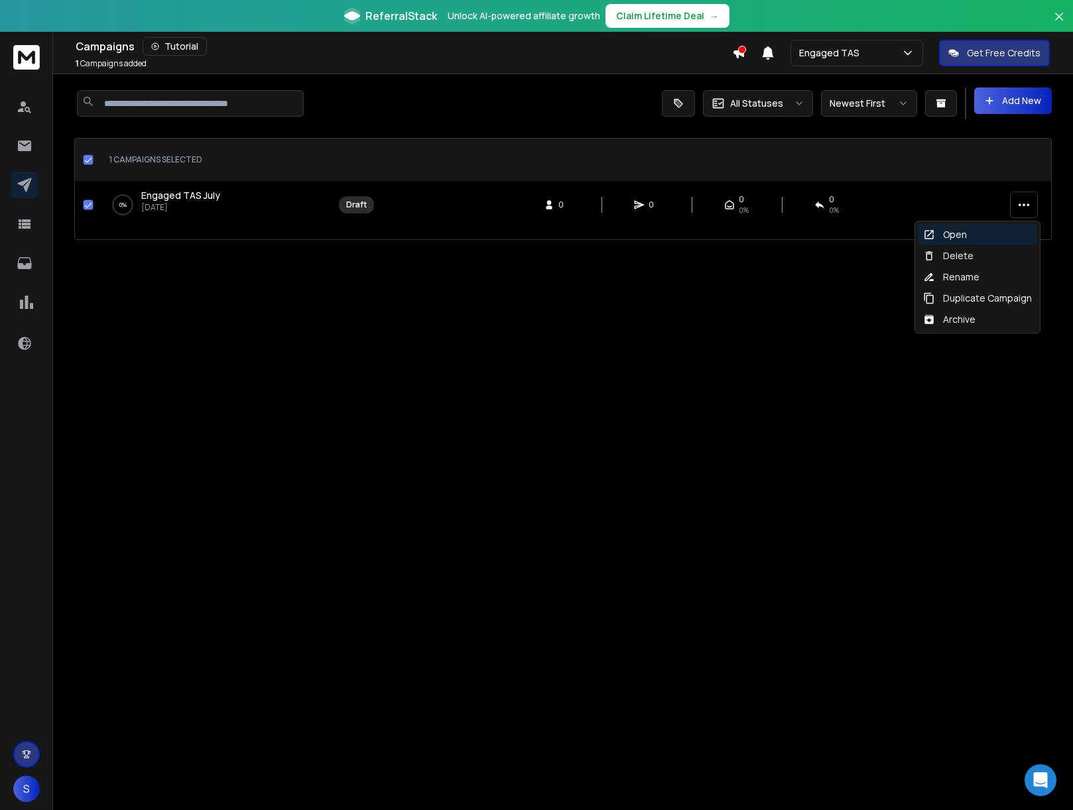
click at [948, 236] on div "Open" at bounding box center [945, 234] width 44 height 13
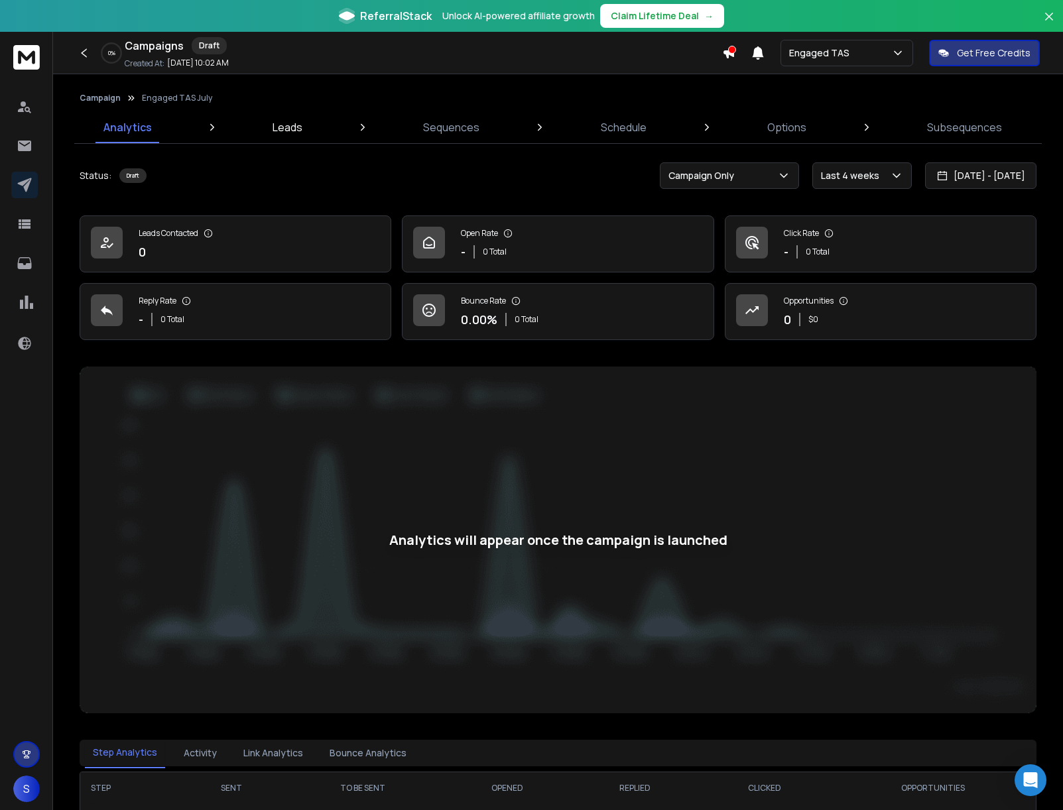
click at [278, 129] on p "Leads" at bounding box center [287, 127] width 30 height 16
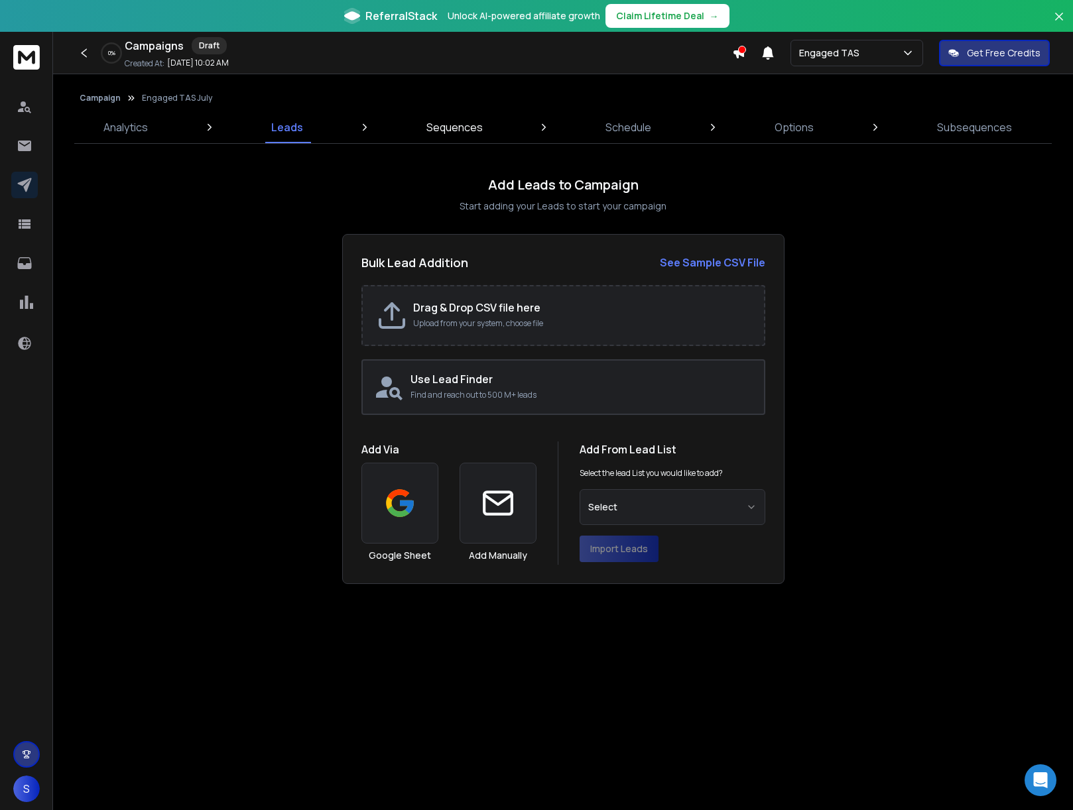
click at [448, 128] on p "Sequences" at bounding box center [454, 127] width 56 height 16
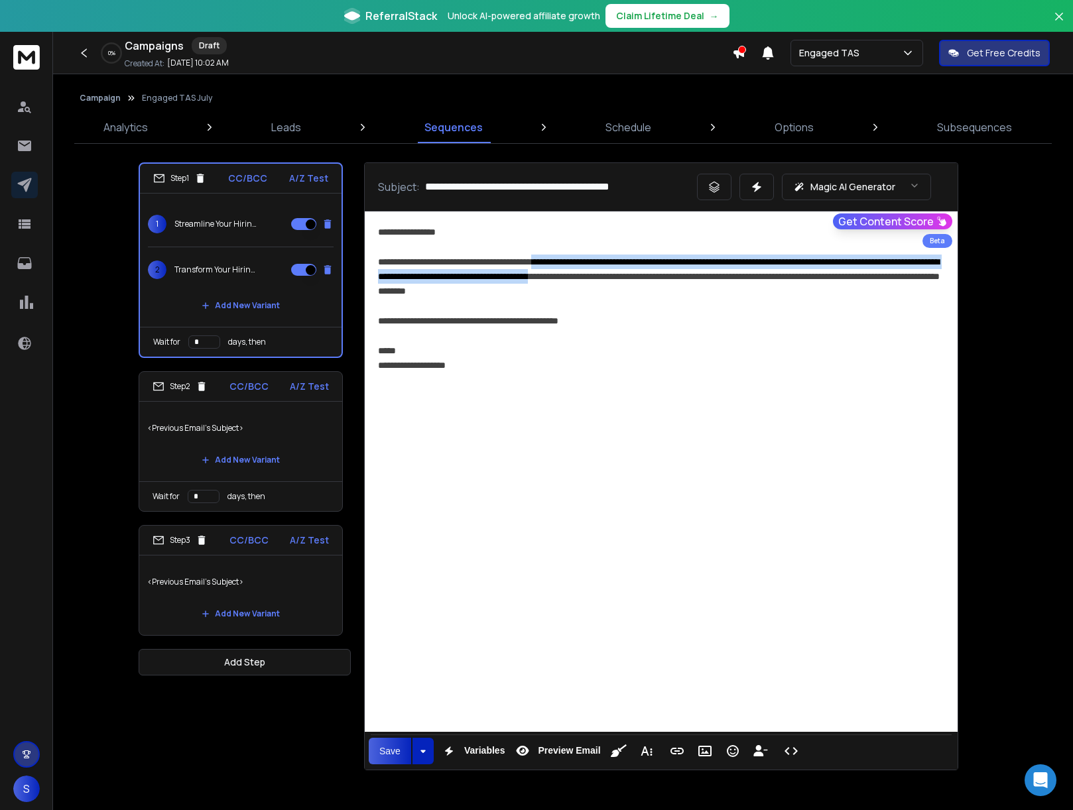
drag, startPoint x: 585, startPoint y: 264, endPoint x: 742, endPoint y: 279, distance: 157.8
click at [742, 279] on div "**********" at bounding box center [661, 277] width 566 height 44
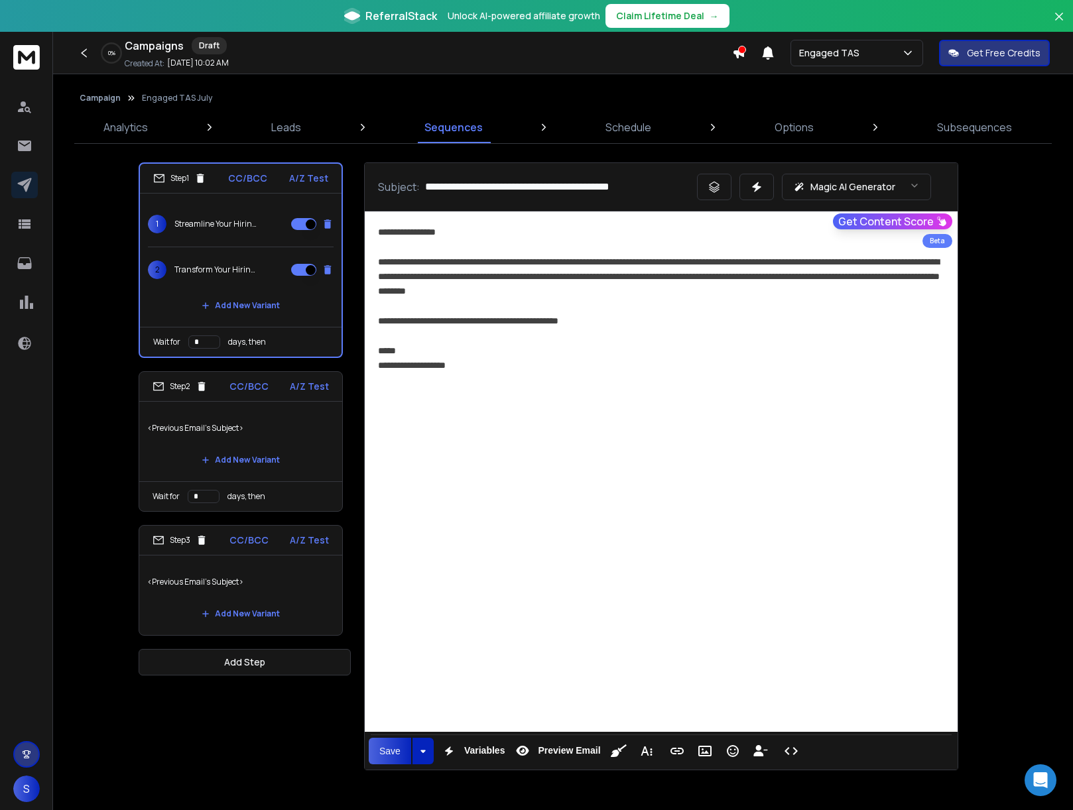
click at [754, 292] on div "**********" at bounding box center [661, 277] width 566 height 44
click at [583, 264] on div "**********" at bounding box center [661, 277] width 566 height 44
click at [585, 264] on div "**********" at bounding box center [661, 277] width 566 height 44
click at [234, 406] on div "<Previous Email's Subject> Add New Variant" at bounding box center [240, 442] width 203 height 80
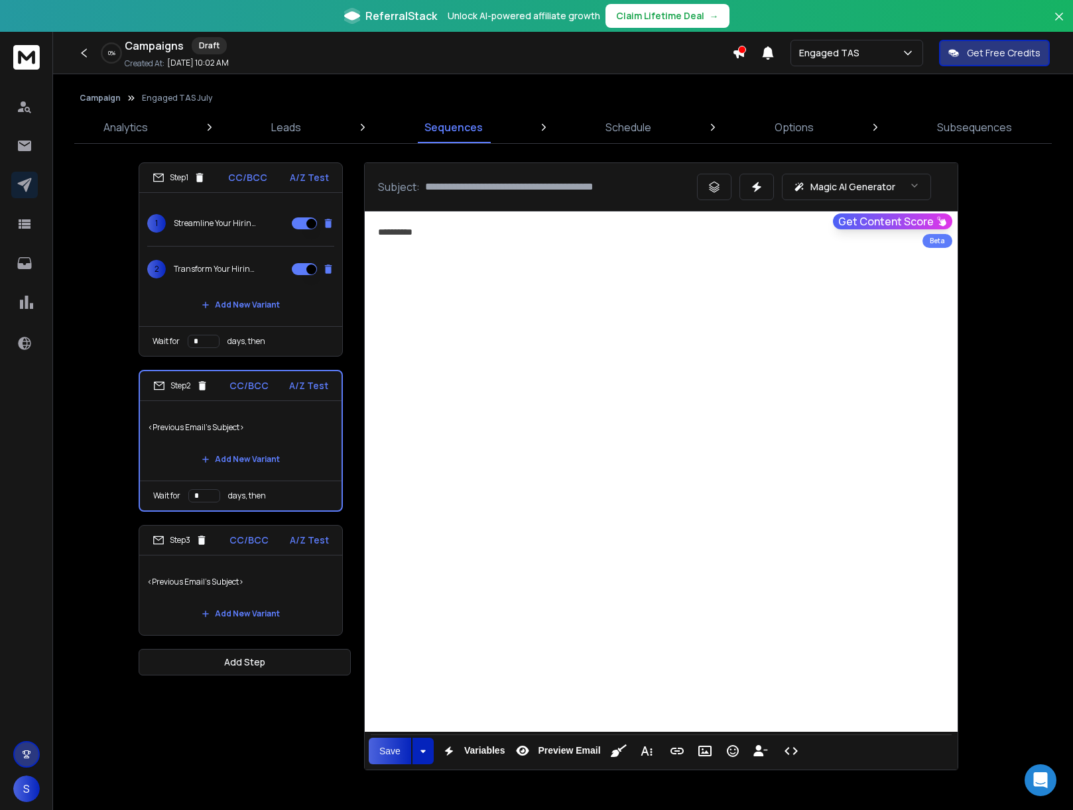
click at [257, 571] on p "<Previous Email's Subject>" at bounding box center [240, 581] width 187 height 37
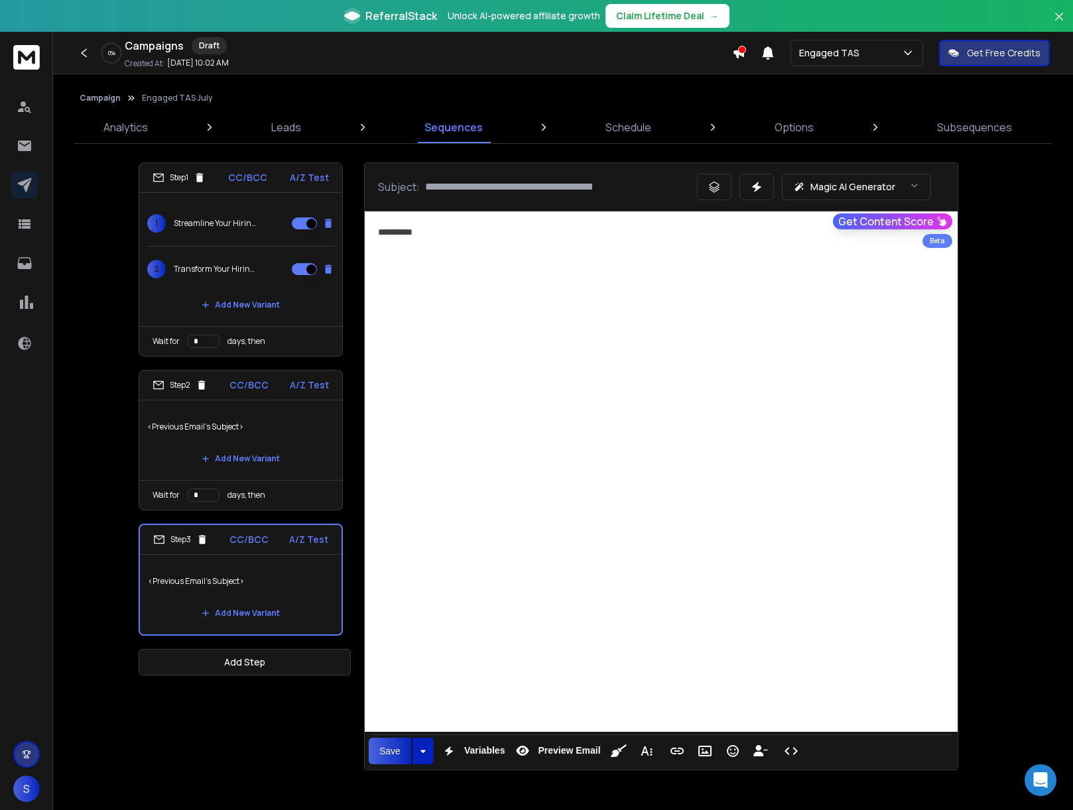
click at [285, 417] on p "<Previous Email's Subject>" at bounding box center [240, 426] width 187 height 37
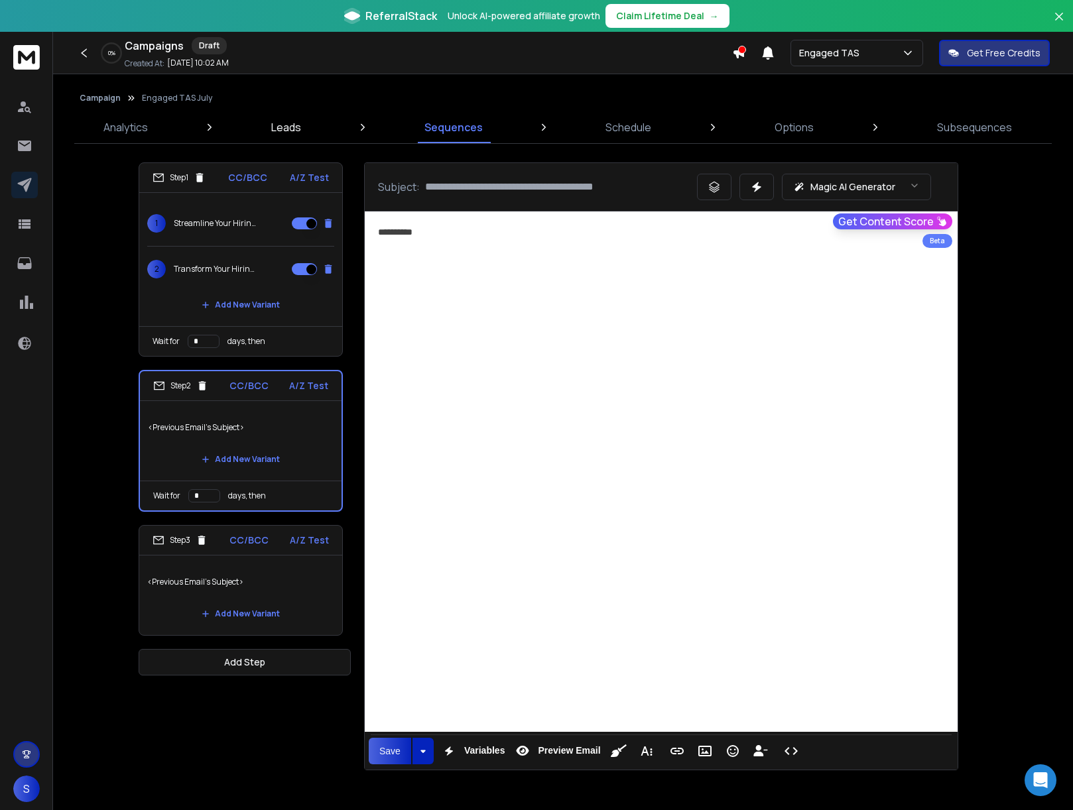
click at [286, 129] on p "Leads" at bounding box center [286, 127] width 30 height 16
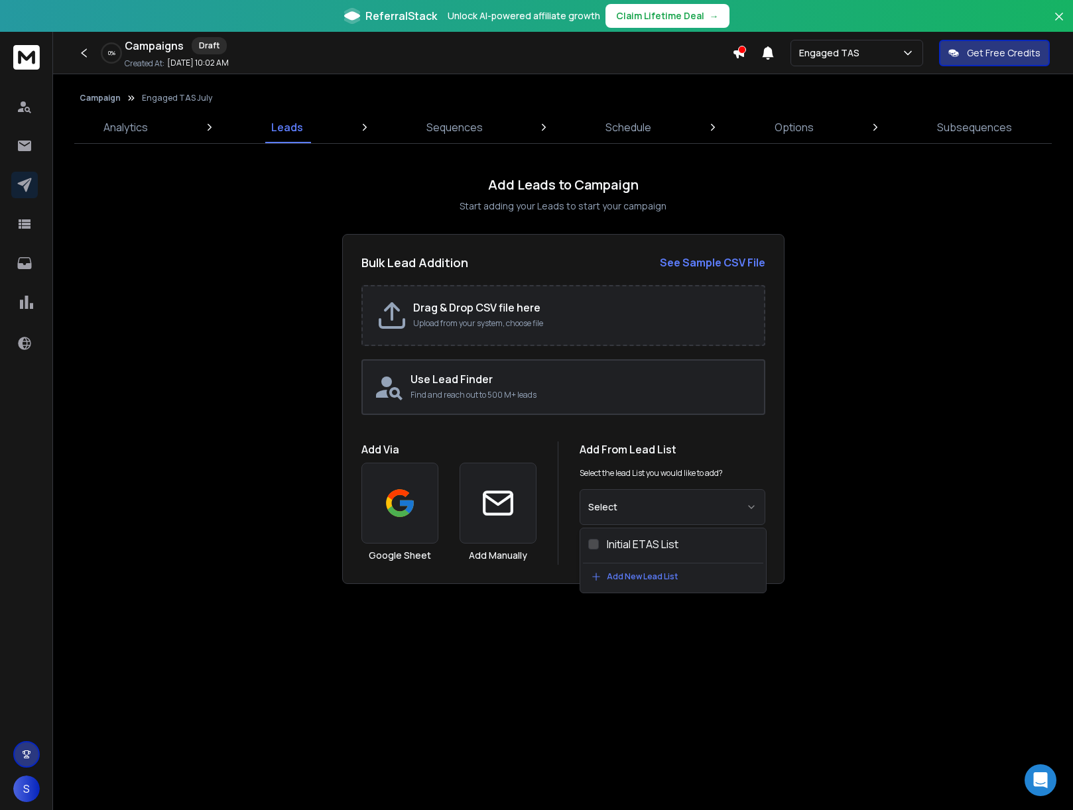
click at [616, 506] on button "Select" at bounding box center [672, 507] width 186 height 36
click at [646, 447] on h1 "Add From Lead List" at bounding box center [672, 449] width 186 height 16
click at [791, 128] on p "Options" at bounding box center [793, 127] width 39 height 16
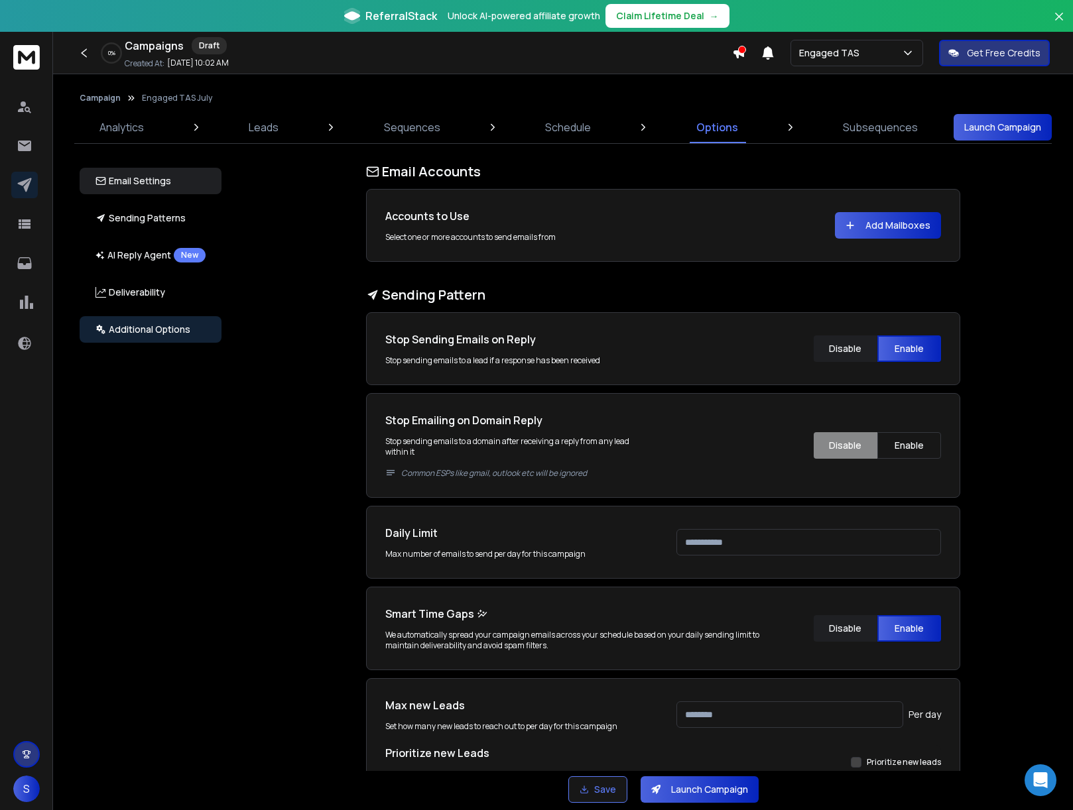
click at [137, 331] on p "Additional Options" at bounding box center [142, 329] width 95 height 13
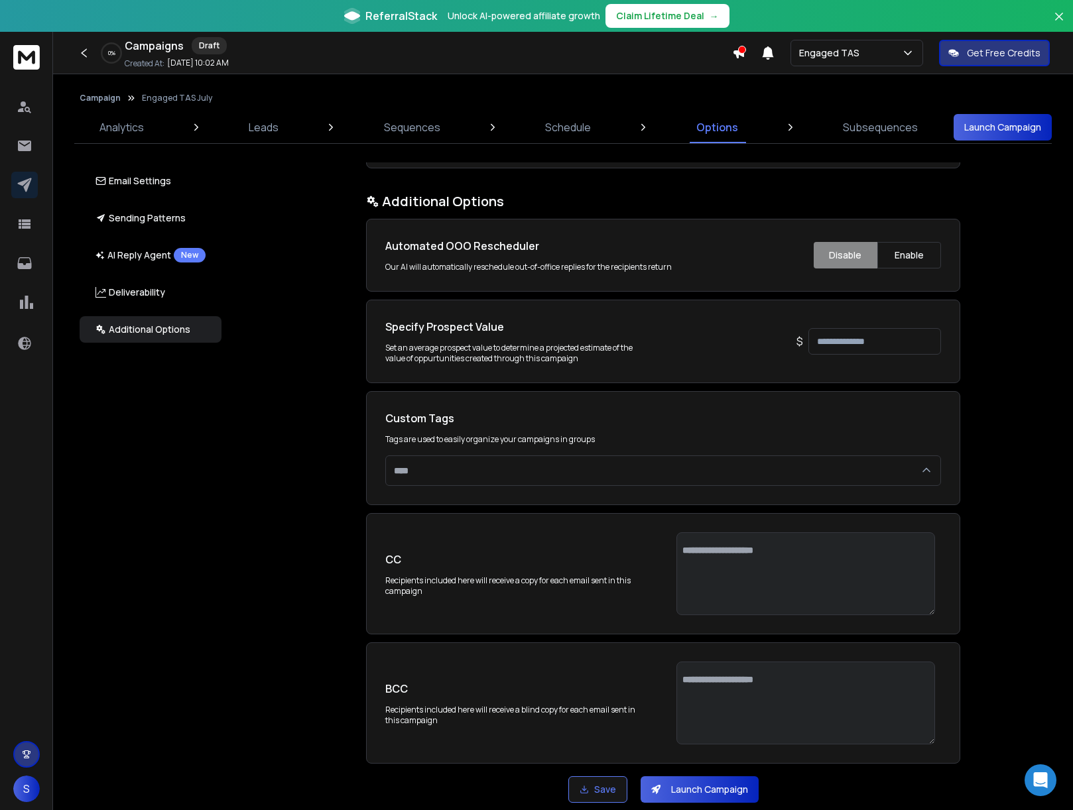
scroll to position [2036, 0]
click at [118, 292] on p "Deliverability" at bounding box center [130, 292] width 70 height 13
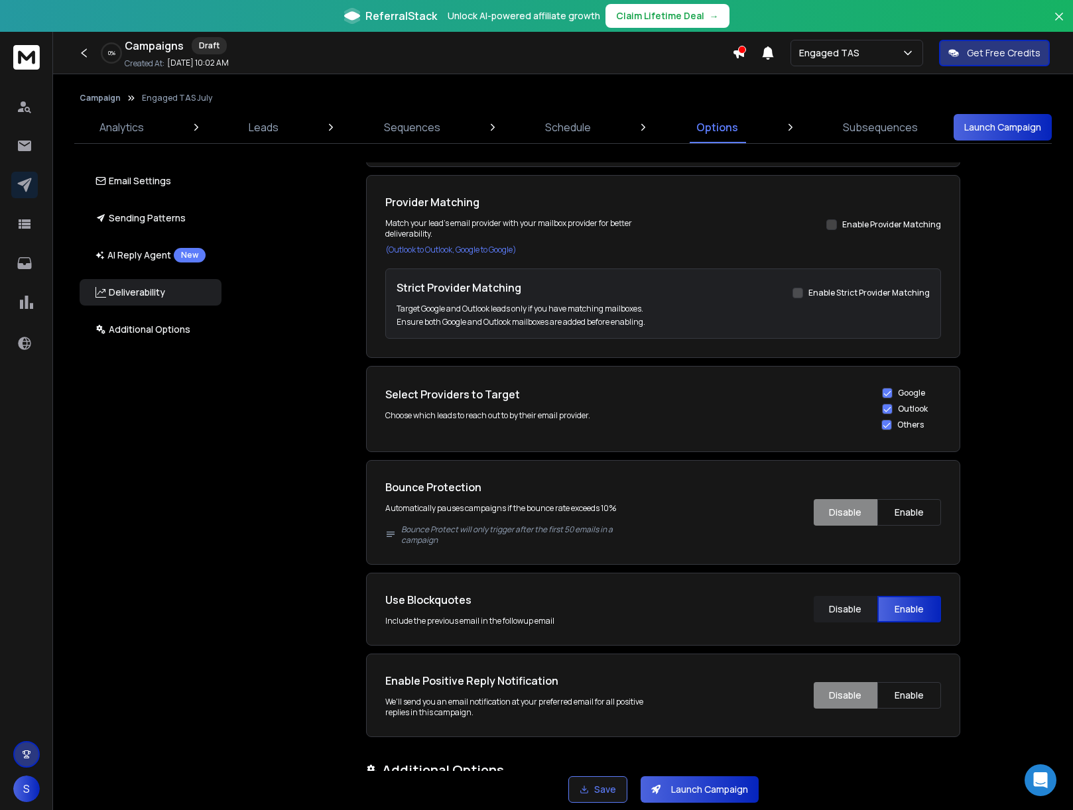
scroll to position [1478, 0]
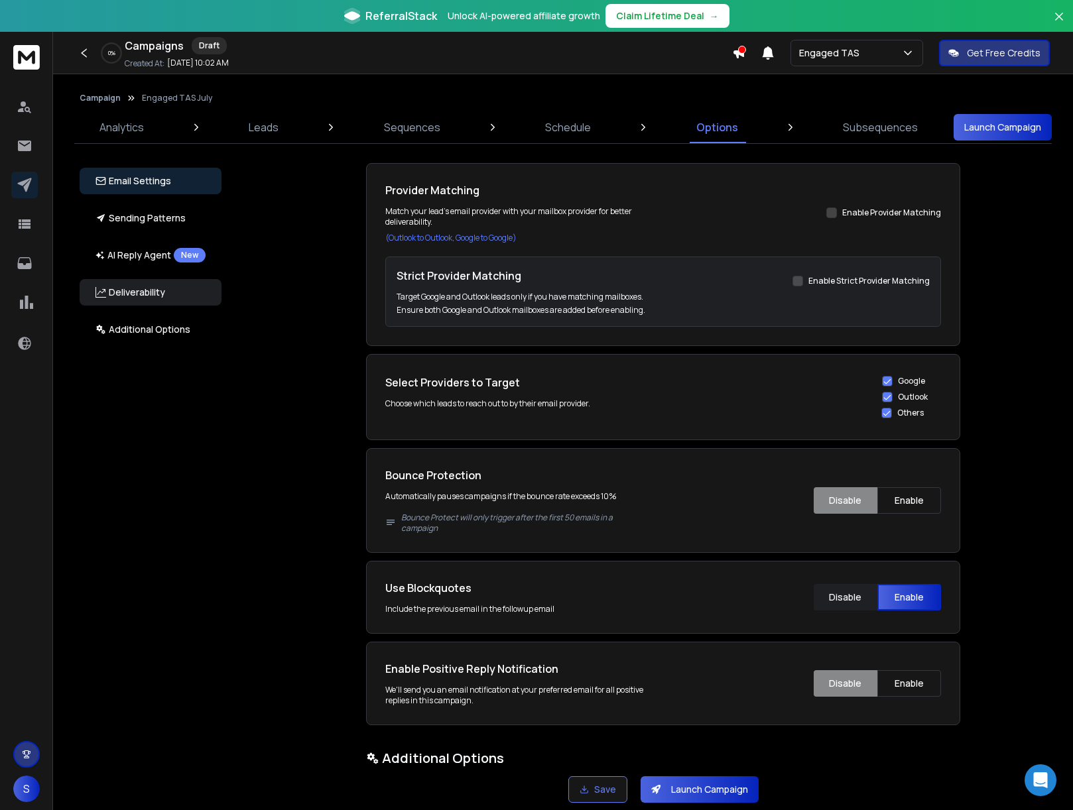
click at [143, 182] on p "Email Settings" at bounding box center [133, 180] width 76 height 13
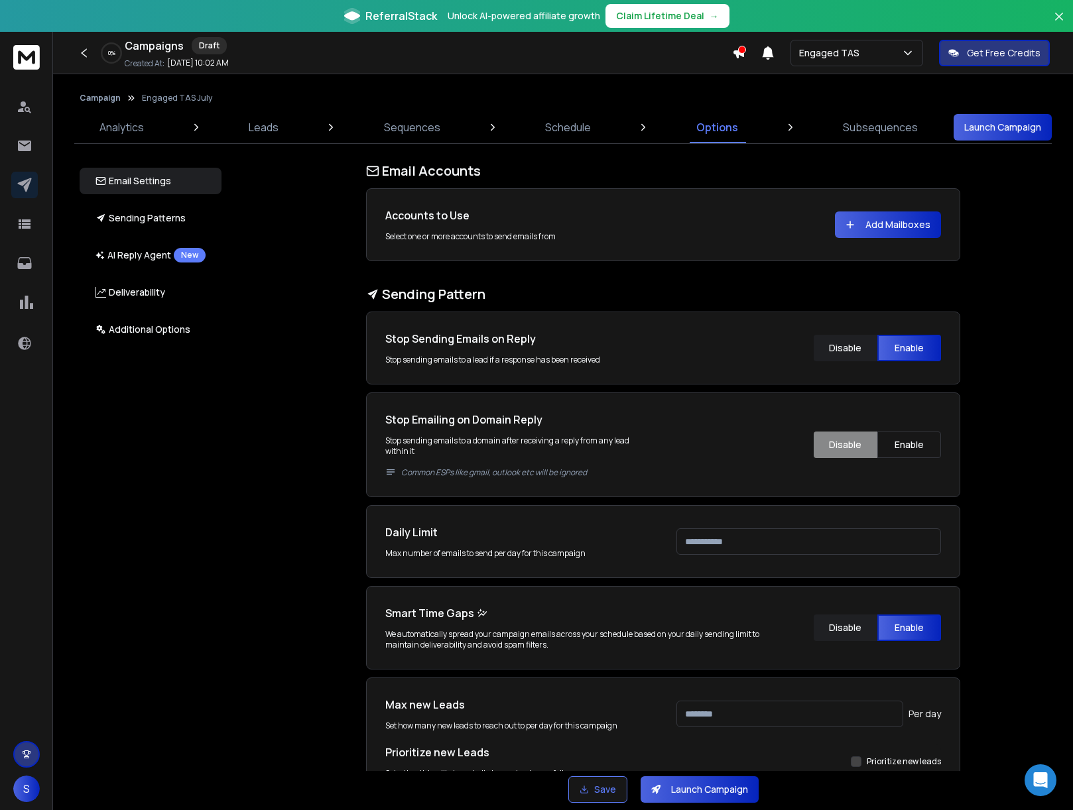
scroll to position [0, 0]
click at [862, 227] on button "Add Mailboxes" at bounding box center [888, 225] width 106 height 27
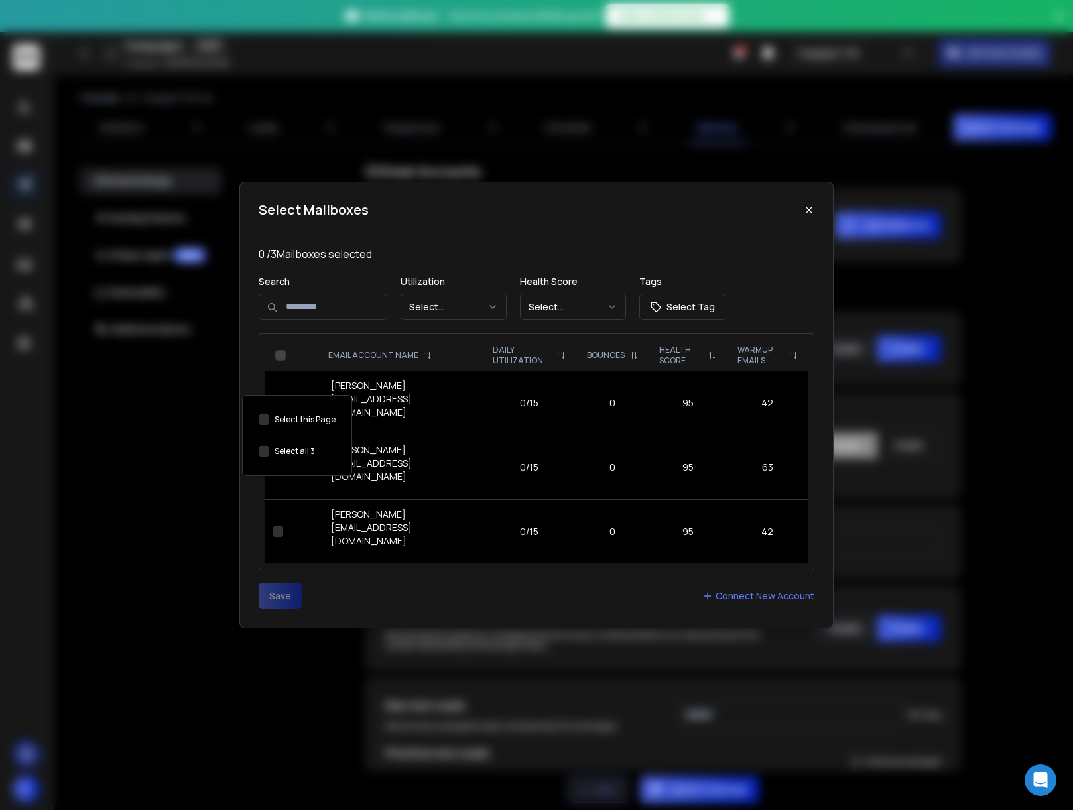
click at [281, 361] on button "Select this Page" at bounding box center [280, 355] width 11 height 11
click at [282, 583] on button "Save" at bounding box center [280, 596] width 43 height 27
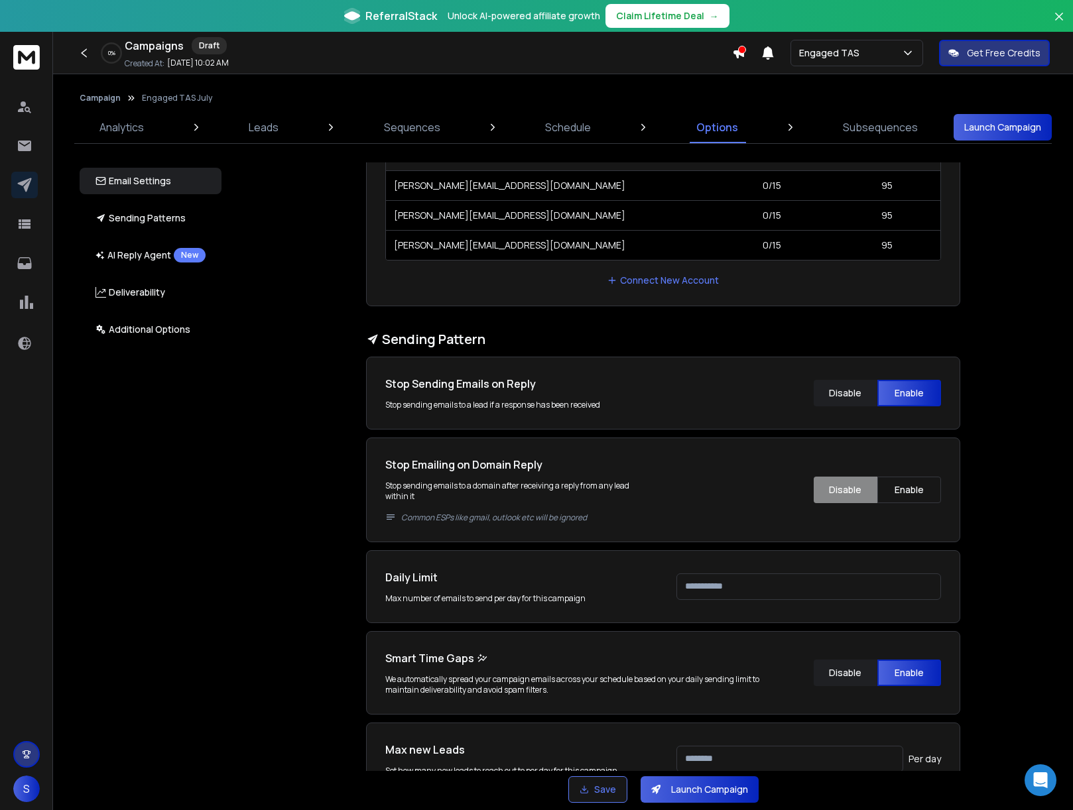
scroll to position [122, 0]
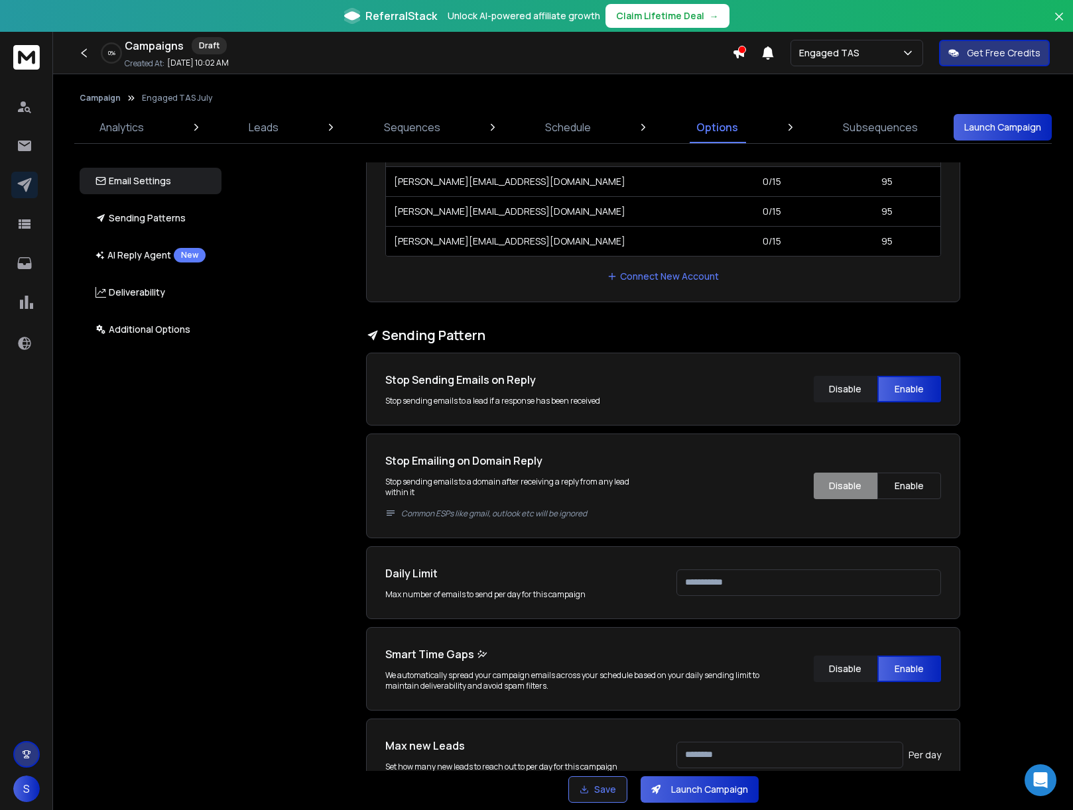
drag, startPoint x: 697, startPoint y: 583, endPoint x: 668, endPoint y: 582, distance: 28.5
click at [676, 582] on input "***" at bounding box center [808, 582] width 264 height 27
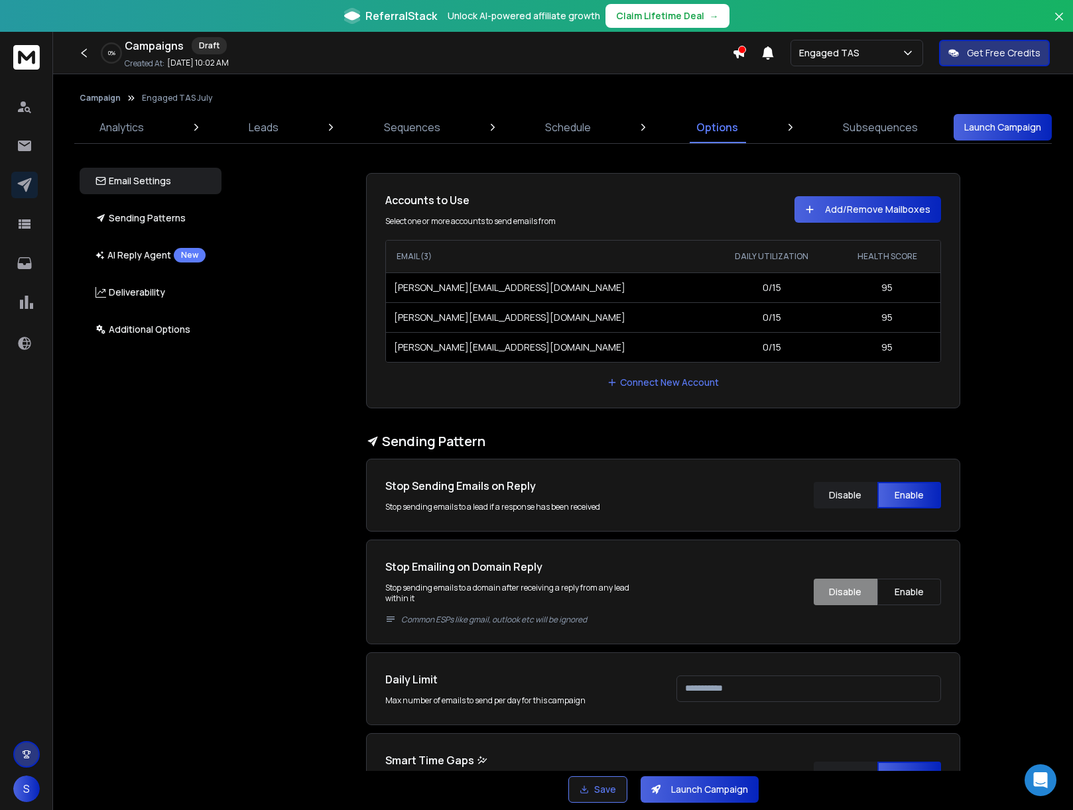
scroll to position [244, 0]
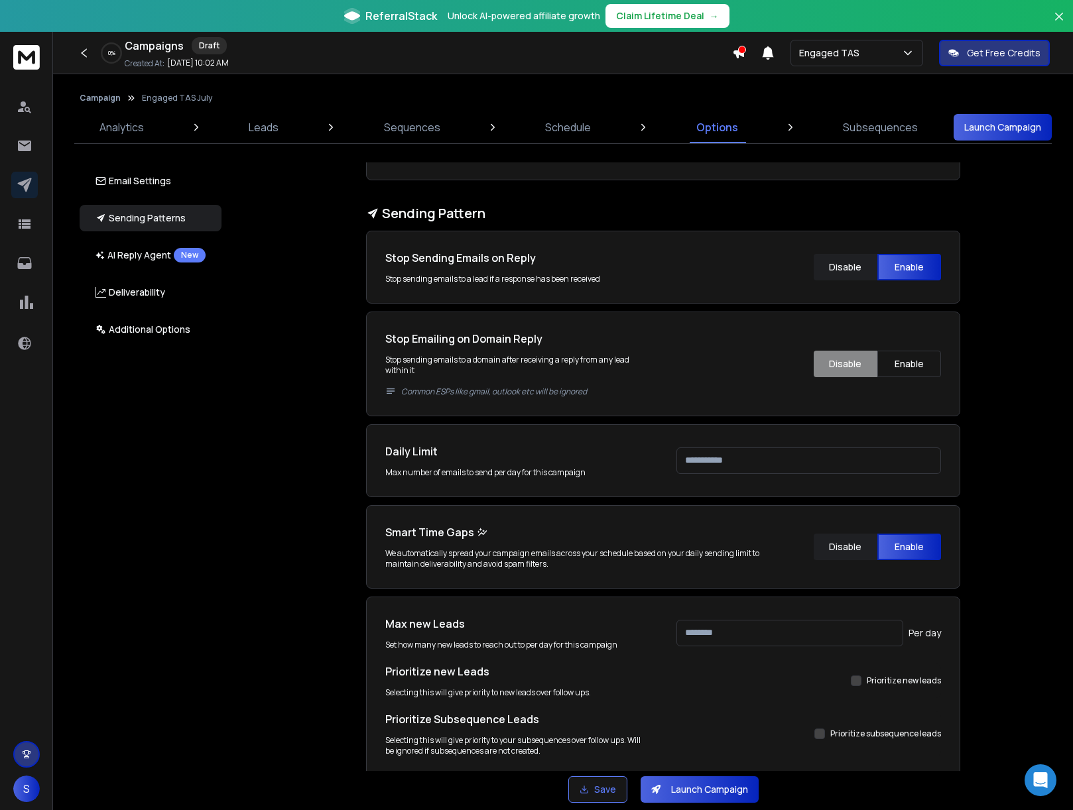
type input "**"
click at [717, 498] on div "**********" at bounding box center [663, 644] width 594 height 880
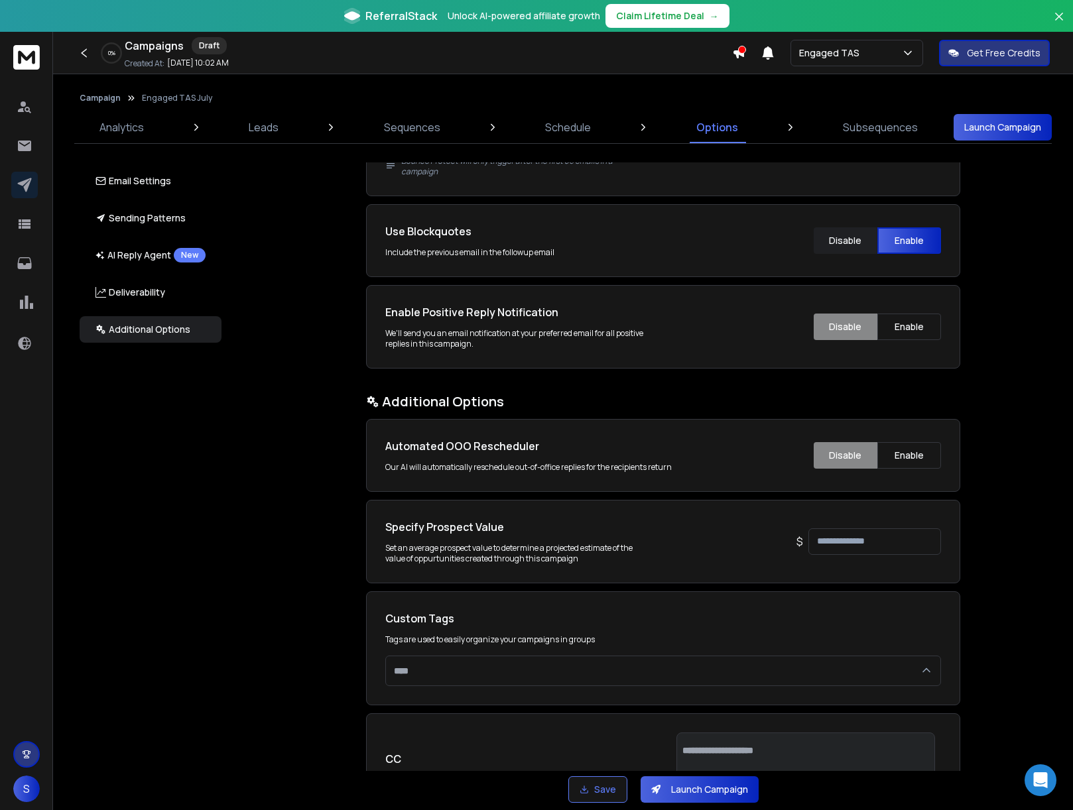
scroll to position [2198, 0]
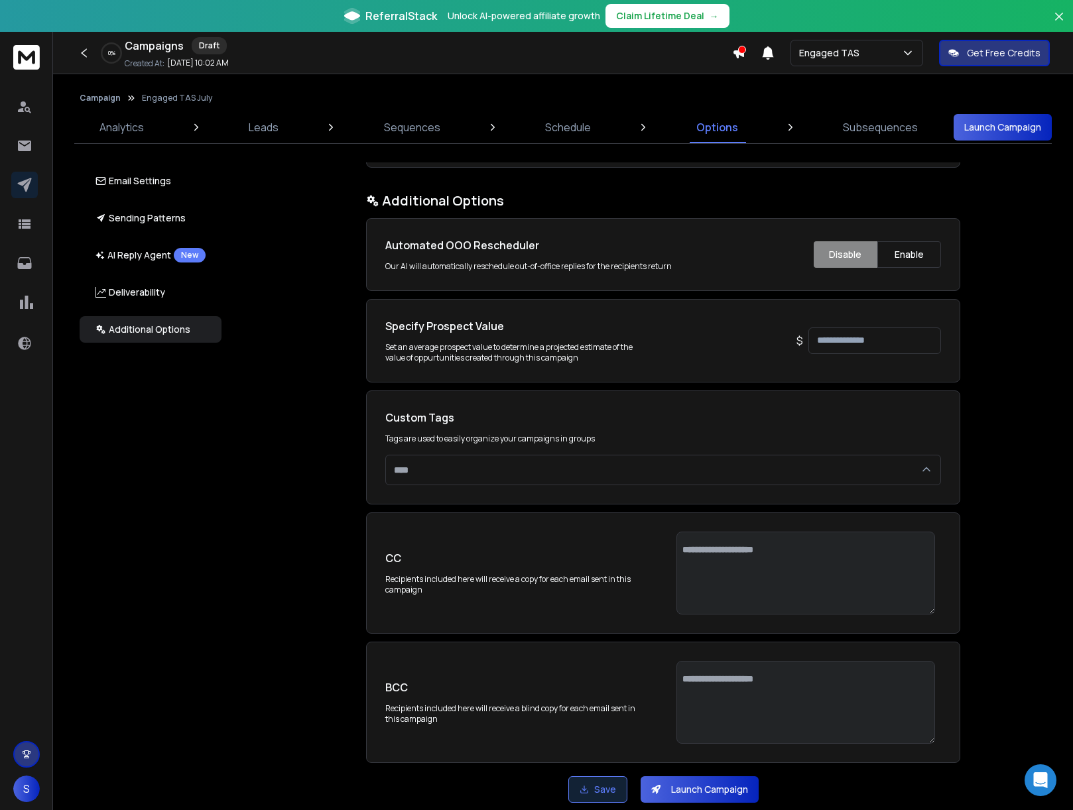
click at [607, 789] on button "Save" at bounding box center [597, 789] width 59 height 27
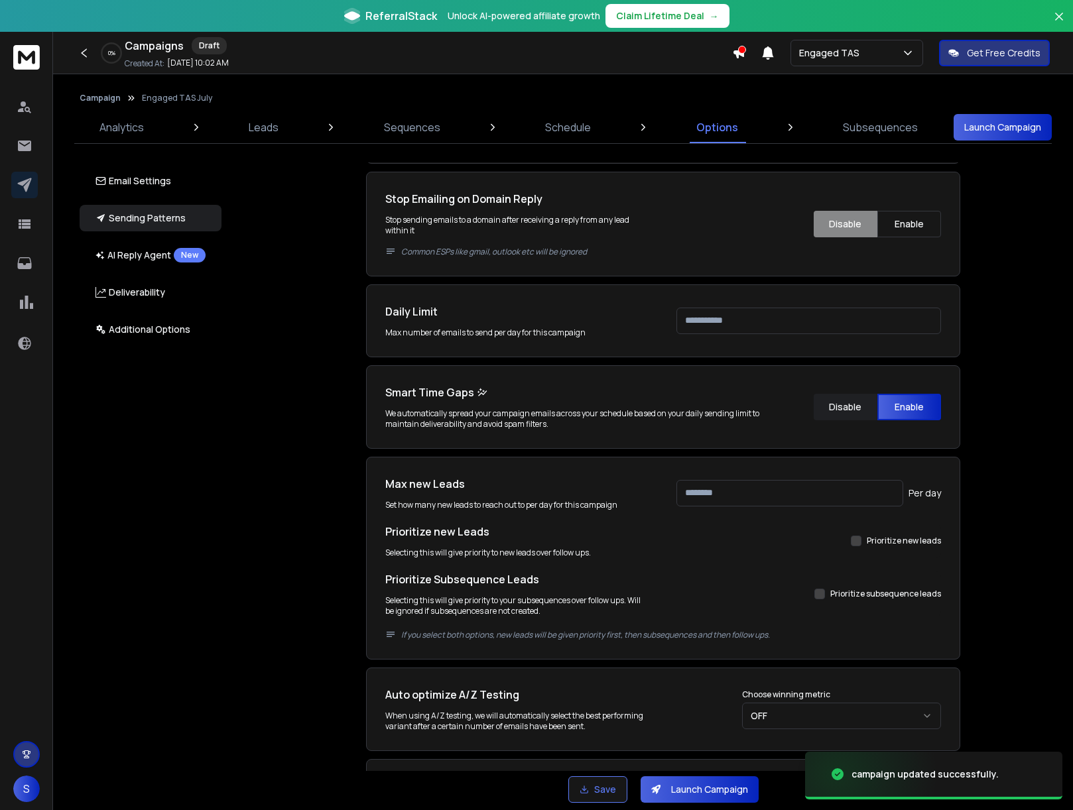
scroll to position [0, 0]
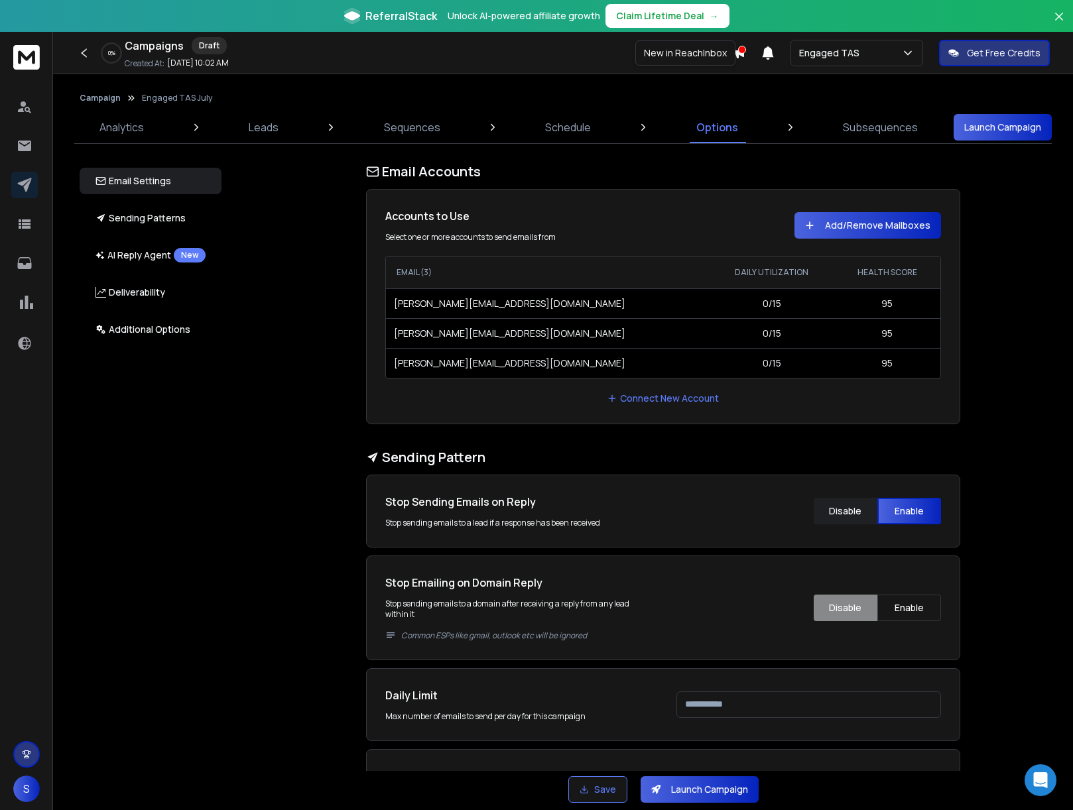
click at [742, 53] on icon at bounding box center [738, 53] width 11 height 11
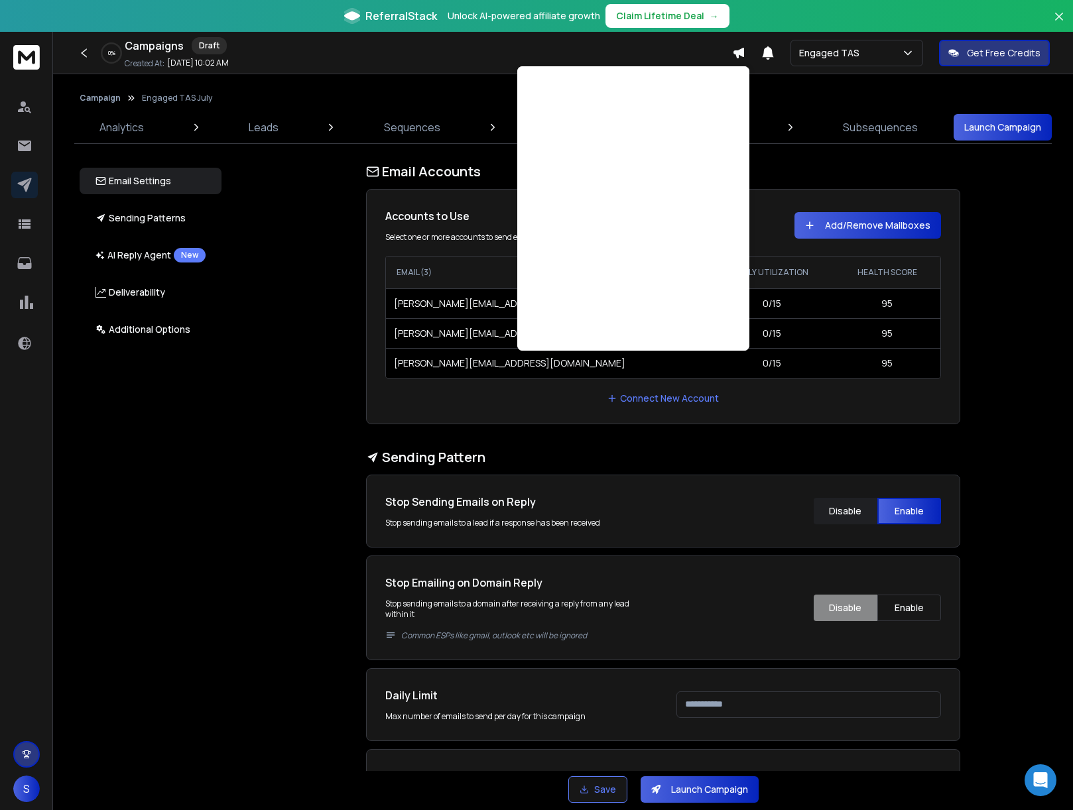
click at [1035, 201] on div "Email Accounts Accounts to Use Select one or more accounts to send emails from …" at bounding box center [671, 466] width 856 height 609
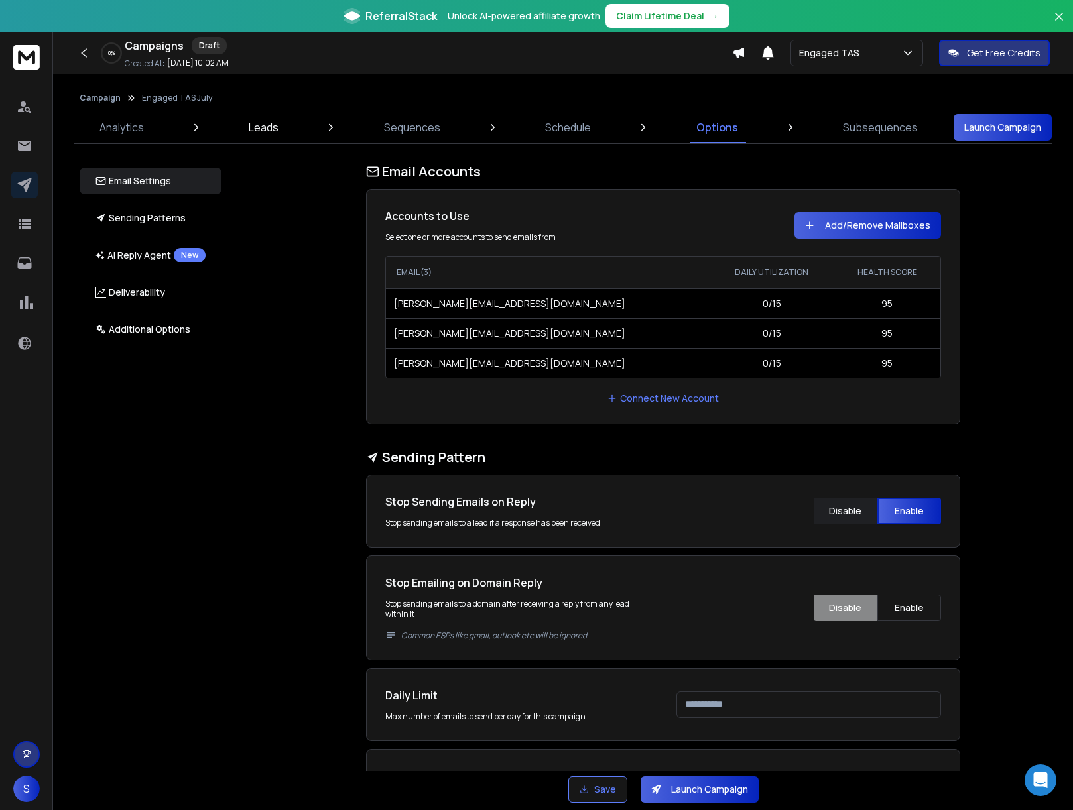
click at [264, 132] on p "Leads" at bounding box center [264, 127] width 30 height 16
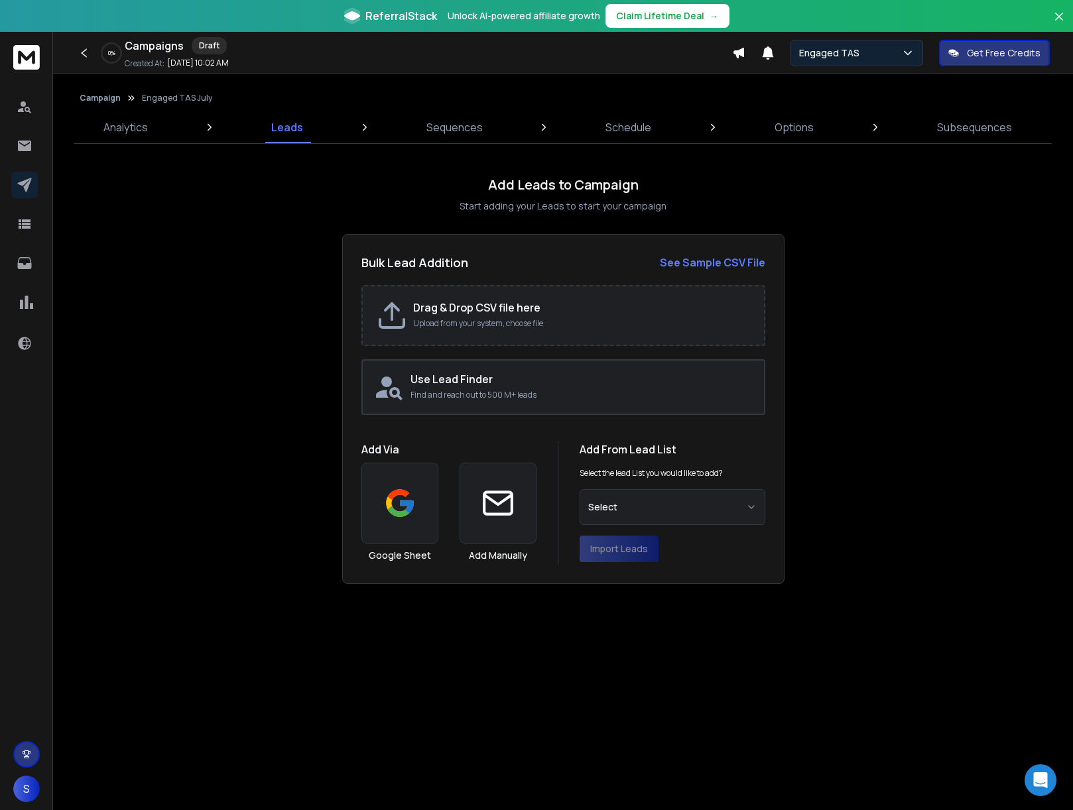
click at [841, 53] on p "Engaged TAS" at bounding box center [832, 52] width 66 height 13
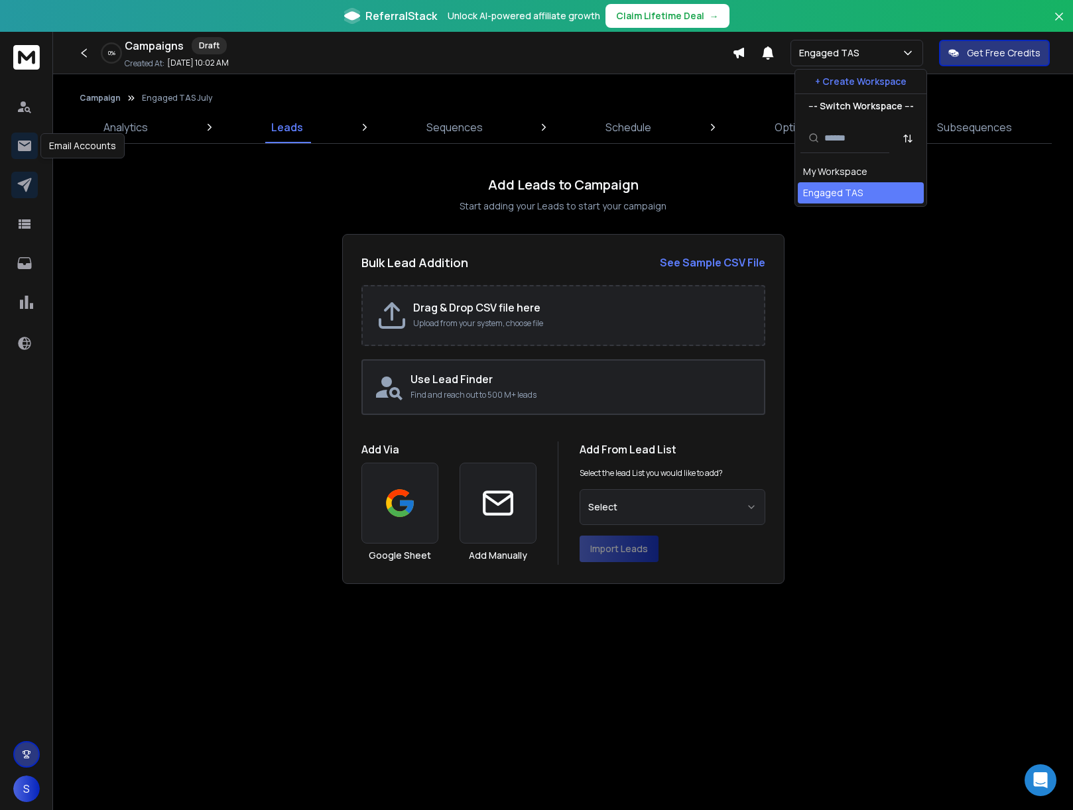
click at [23, 153] on icon at bounding box center [25, 146] width 16 height 16
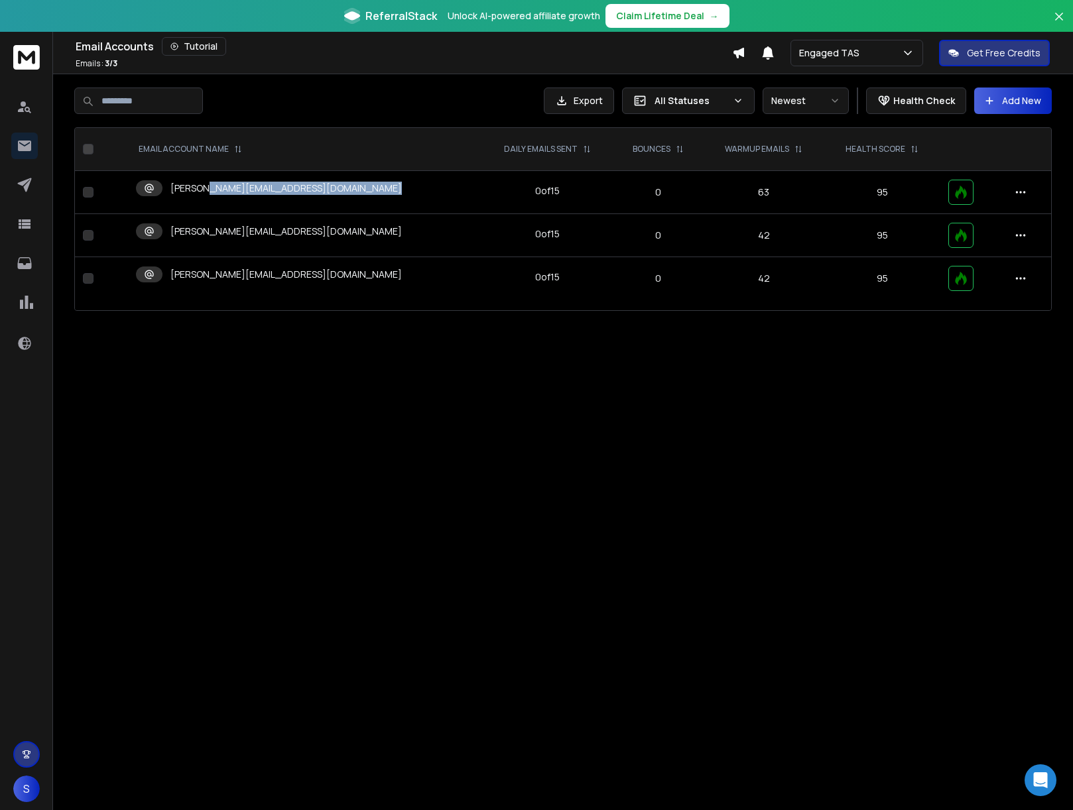
drag, startPoint x: 283, startPoint y: 192, endPoint x: 209, endPoint y: 192, distance: 74.2
click at [210, 192] on div "[PERSON_NAME][EMAIL_ADDRESS][DOMAIN_NAME]" at bounding box center [304, 188] width 337 height 16
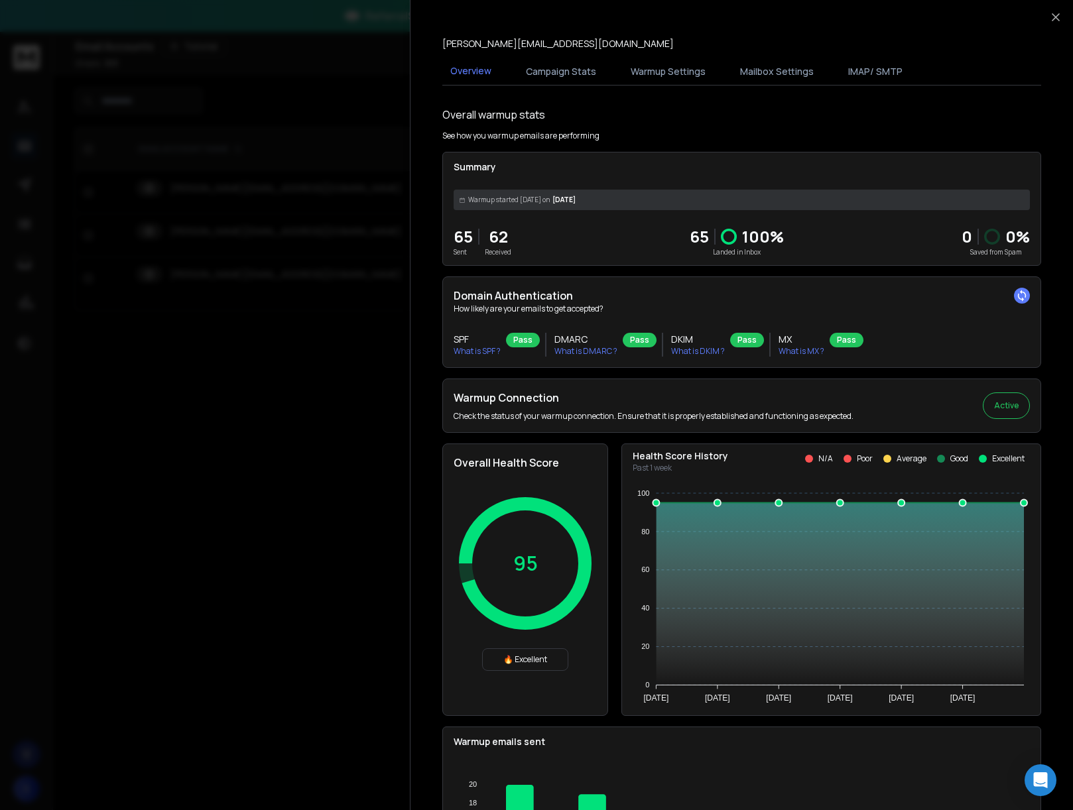
click at [565, 42] on div "[PERSON_NAME][EMAIL_ADDRESS][DOMAIN_NAME]" at bounding box center [741, 43] width 599 height 13
click at [557, 44] on div "[PERSON_NAME][EMAIL_ADDRESS][DOMAIN_NAME]" at bounding box center [741, 43] width 599 height 13
drag, startPoint x: 555, startPoint y: 45, endPoint x: 482, endPoint y: 47, distance: 72.9
click at [482, 47] on div "[PERSON_NAME][EMAIL_ADDRESS][DOMAIN_NAME]" at bounding box center [741, 43] width 599 height 13
copy p "[DOMAIN_NAME]"
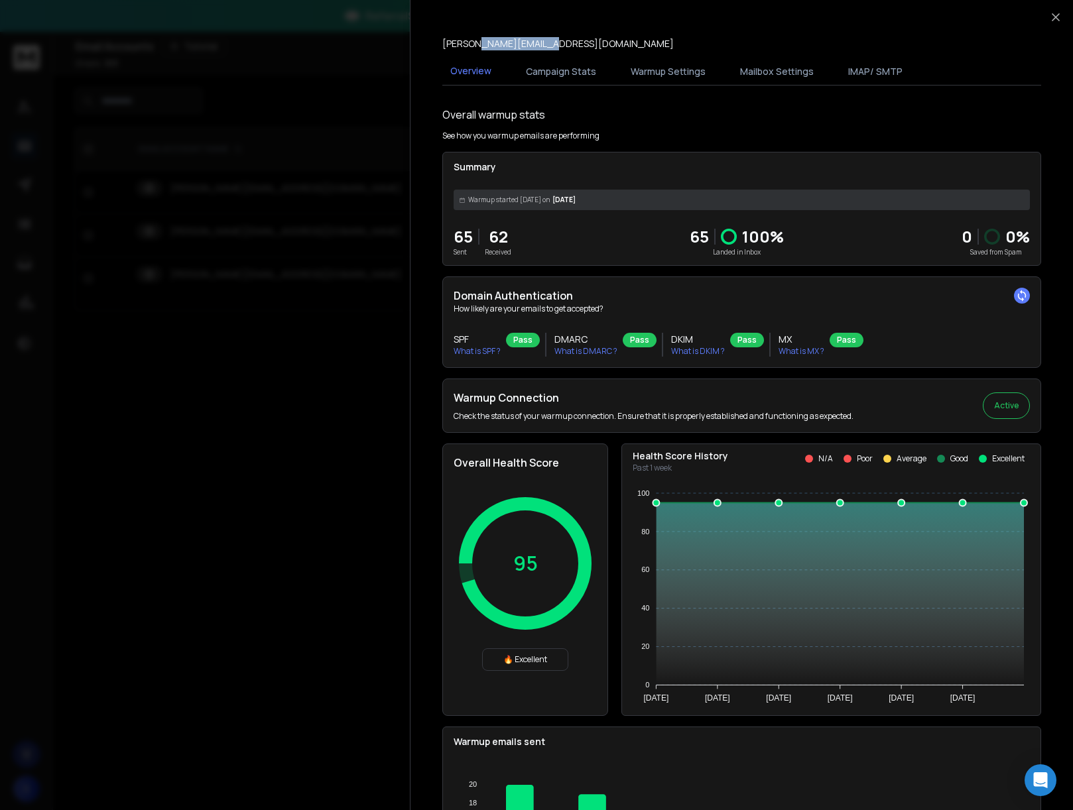
click at [338, 432] on div at bounding box center [536, 405] width 1073 height 810
